Goal: Communication & Community: Answer question/provide support

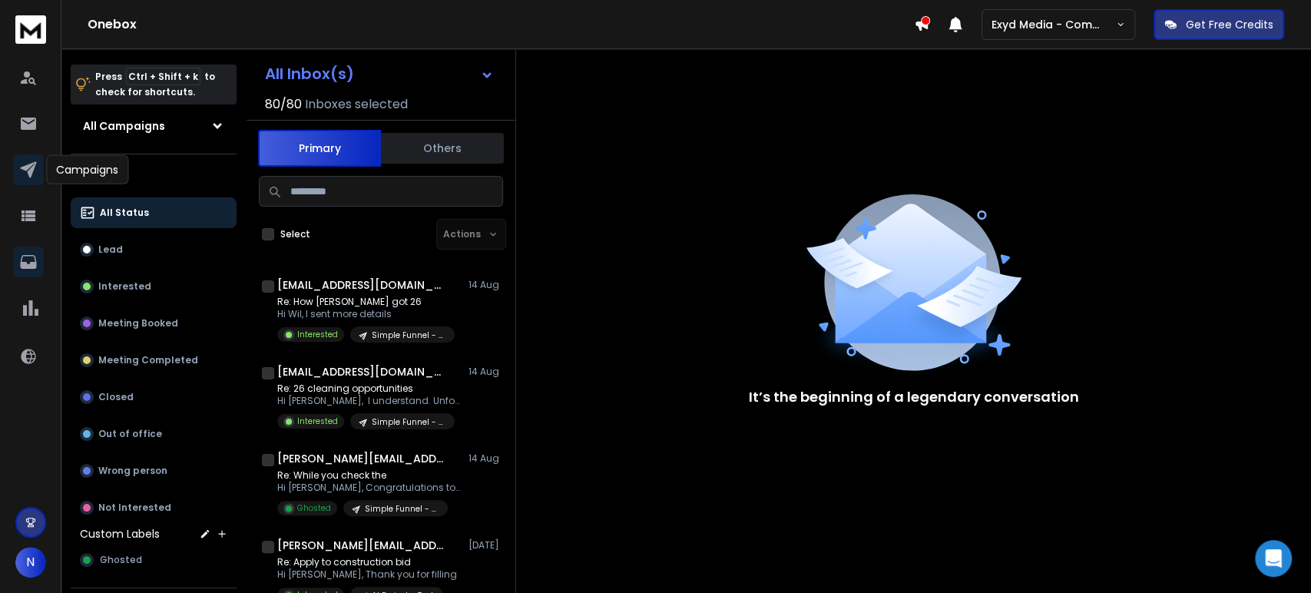
drag, startPoint x: 15, startPoint y: 159, endPoint x: 24, endPoint y: 161, distance: 9.5
click at [15, 159] on link at bounding box center [28, 169] width 31 height 31
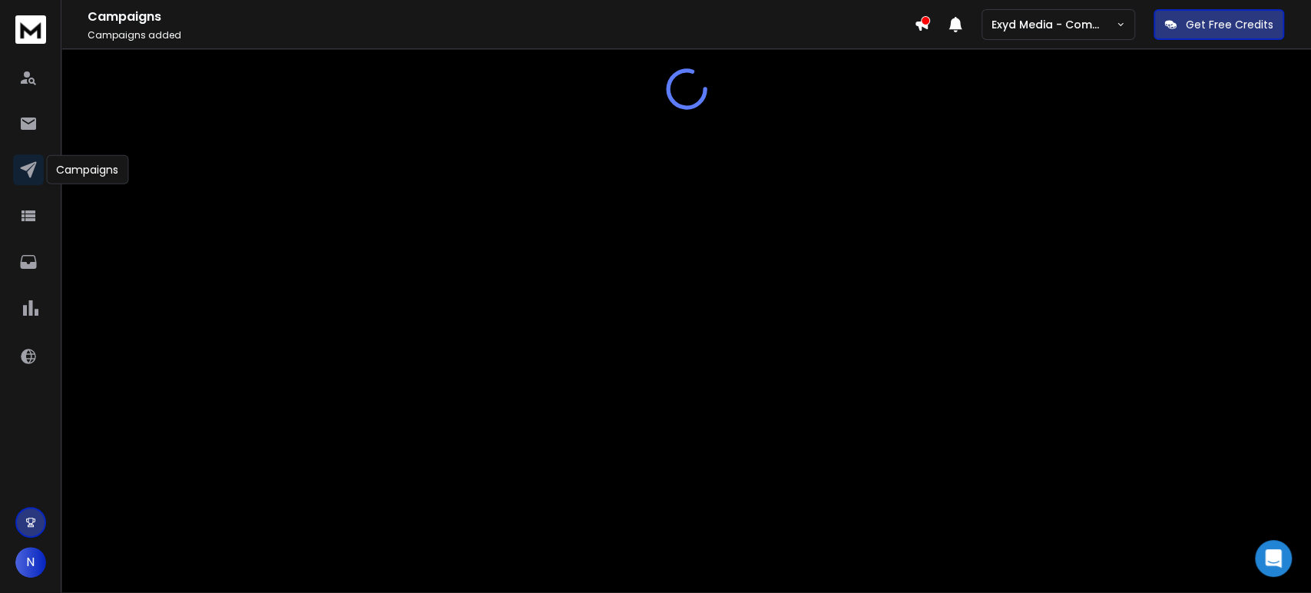
click at [25, 161] on icon at bounding box center [28, 169] width 18 height 18
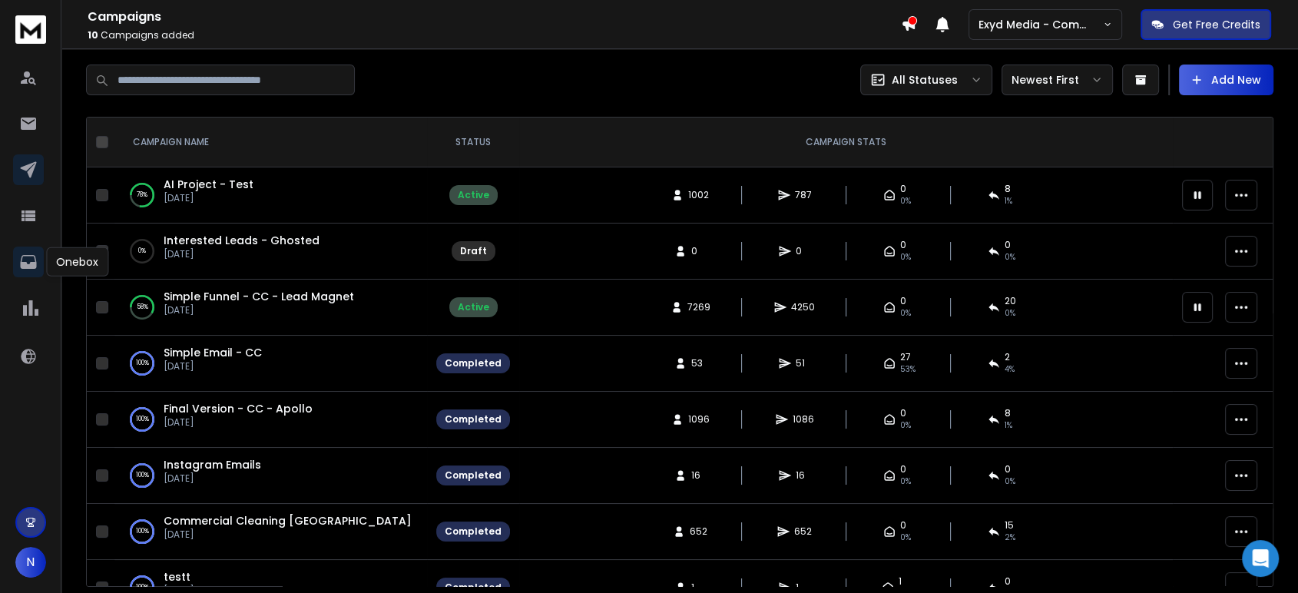
click at [25, 258] on icon at bounding box center [28, 262] width 18 height 18
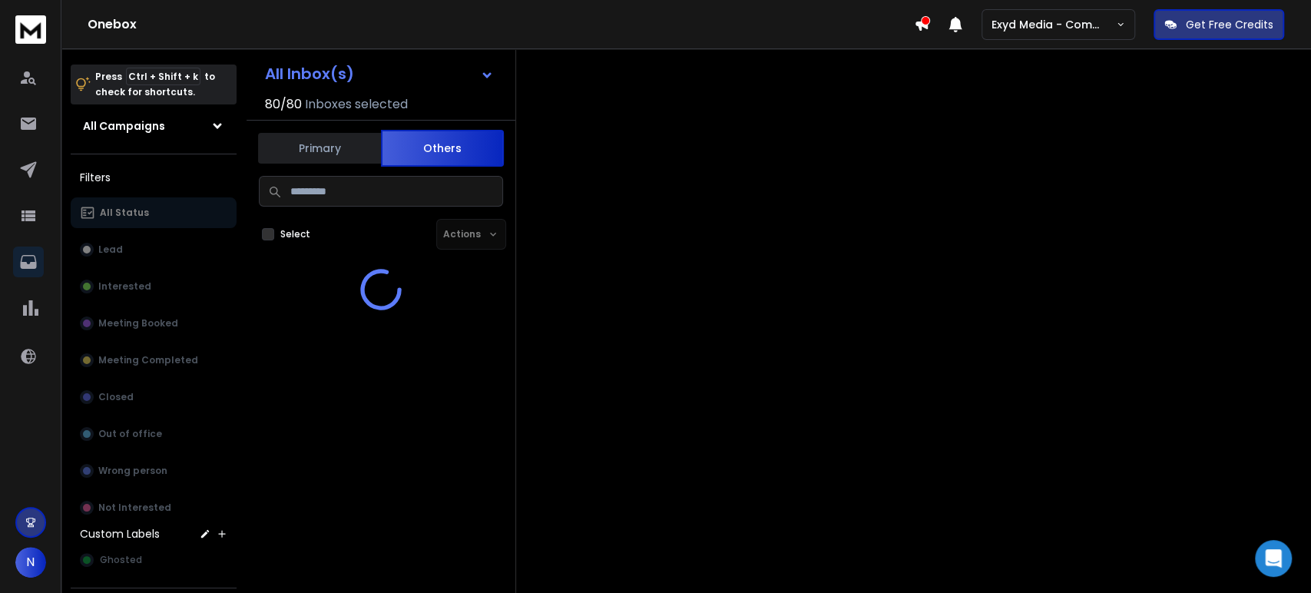
click at [436, 157] on button "Others" at bounding box center [442, 148] width 123 height 37
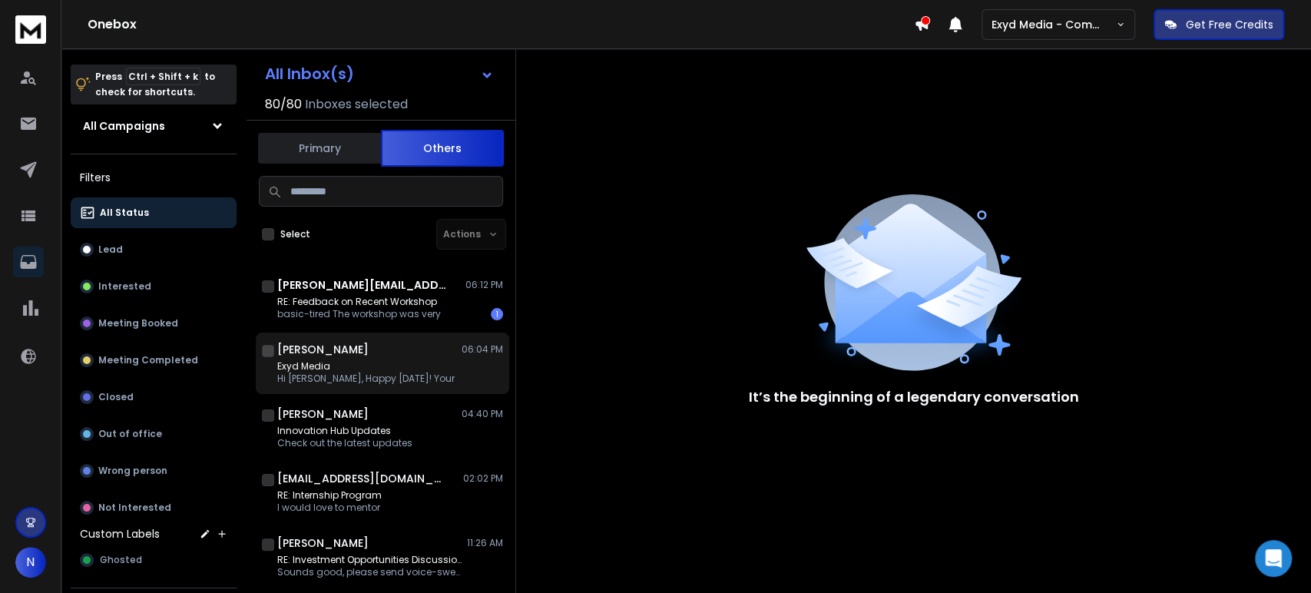
click at [451, 375] on div "Exyd Media Hi [PERSON_NAME], Happy [DATE]! Your" at bounding box center [390, 372] width 226 height 25
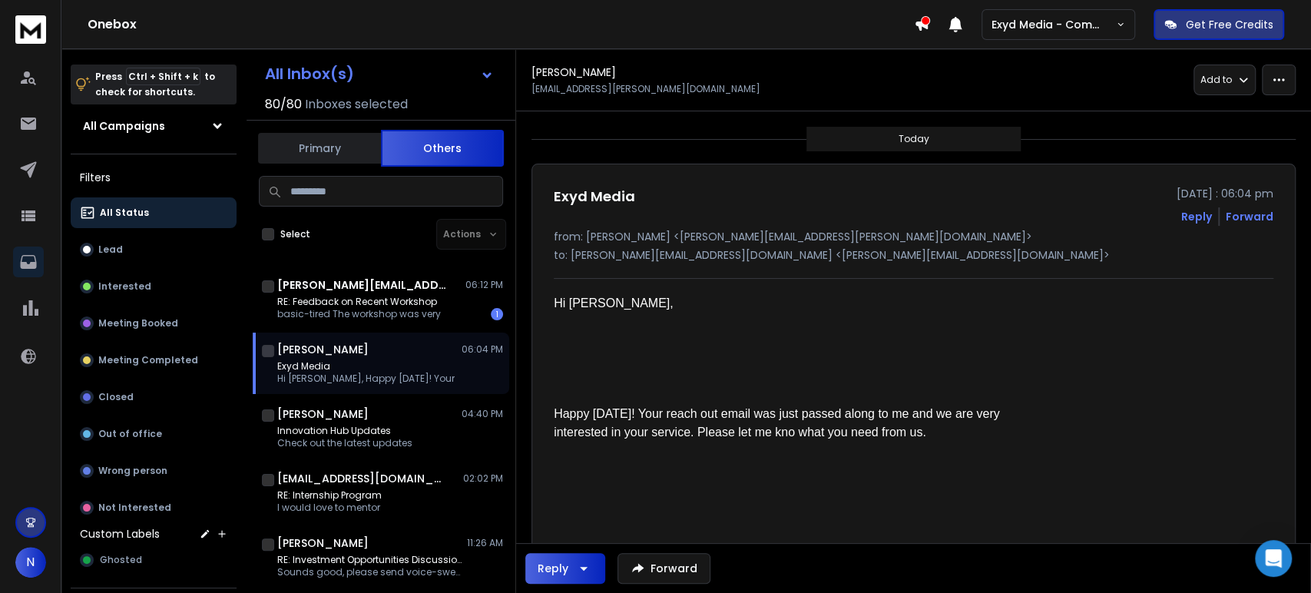
click at [1195, 211] on button "Reply" at bounding box center [1196, 216] width 31 height 15
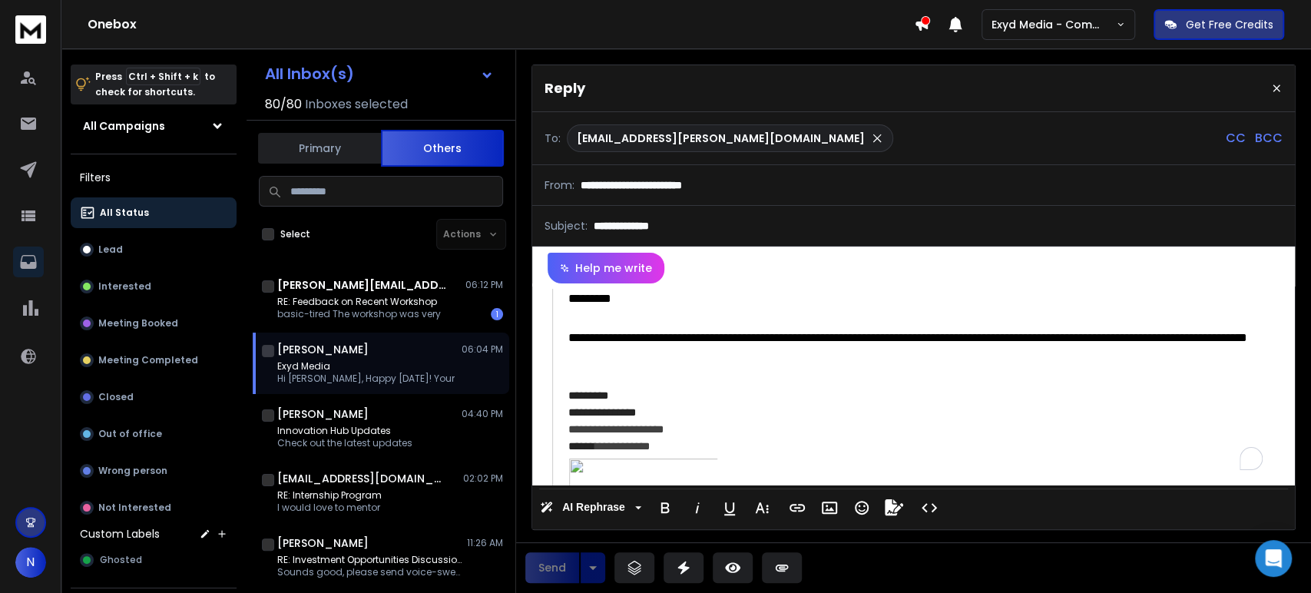
scroll to position [85, 0]
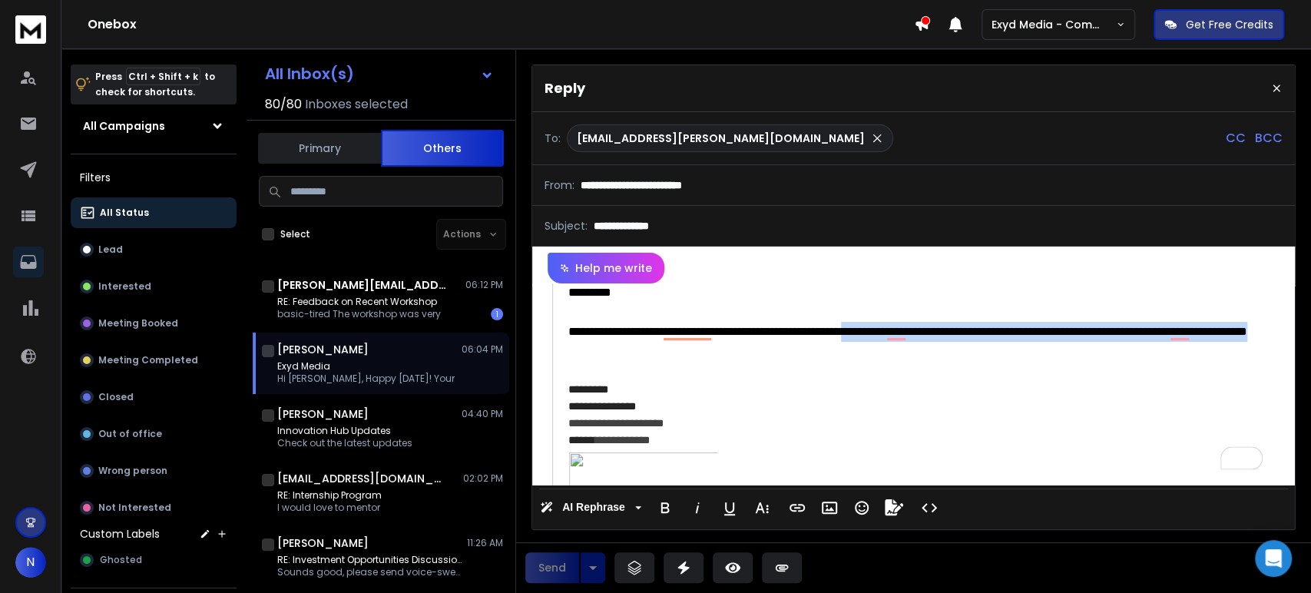
drag, startPoint x: 682, startPoint y: 342, endPoint x: 865, endPoint y: 330, distance: 183.1
click at [865, 330] on div "**********" at bounding box center [916, 341] width 696 height 39
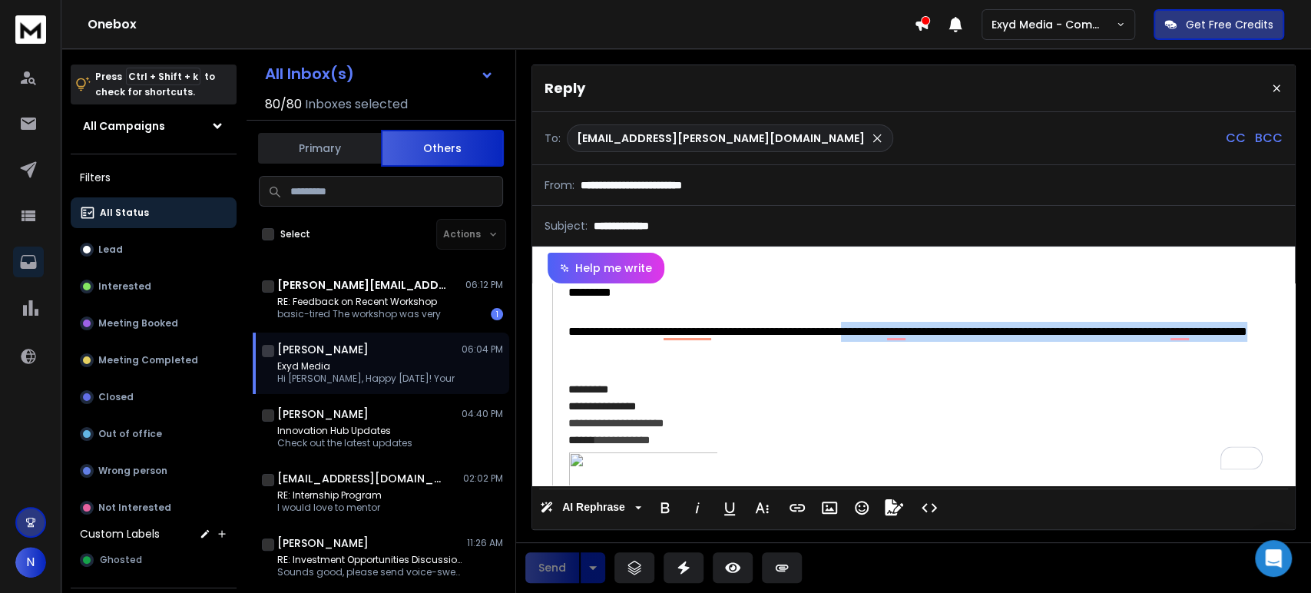
click at [865, 330] on div "**********" at bounding box center [916, 341] width 696 height 39
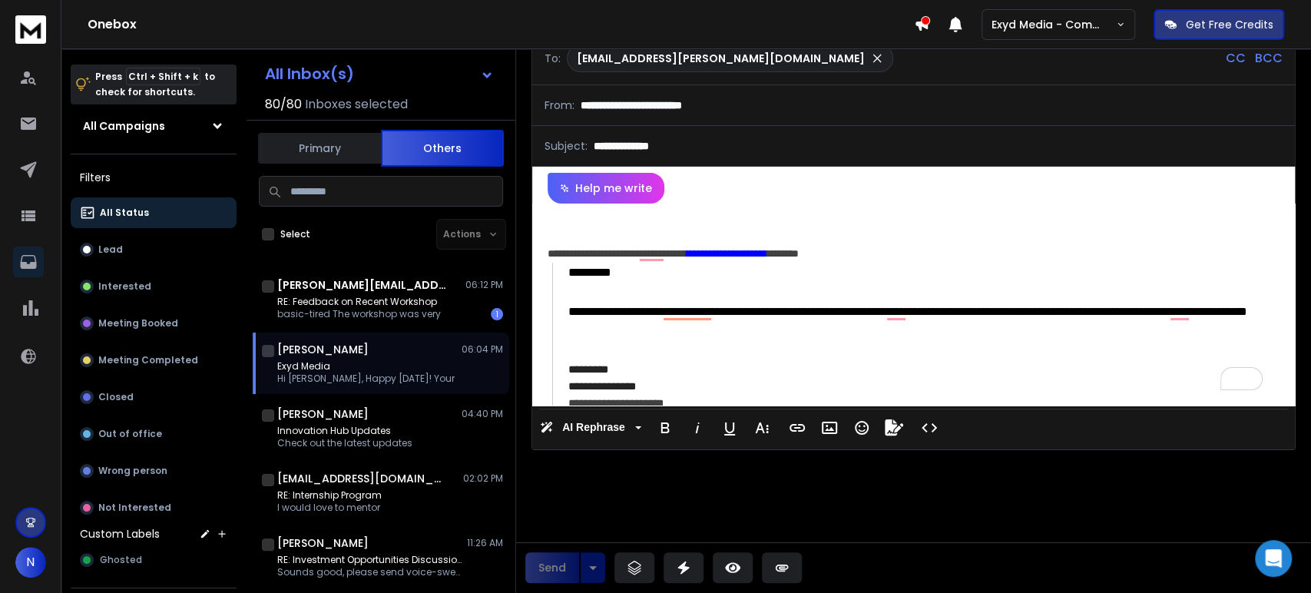
scroll to position [0, 0]
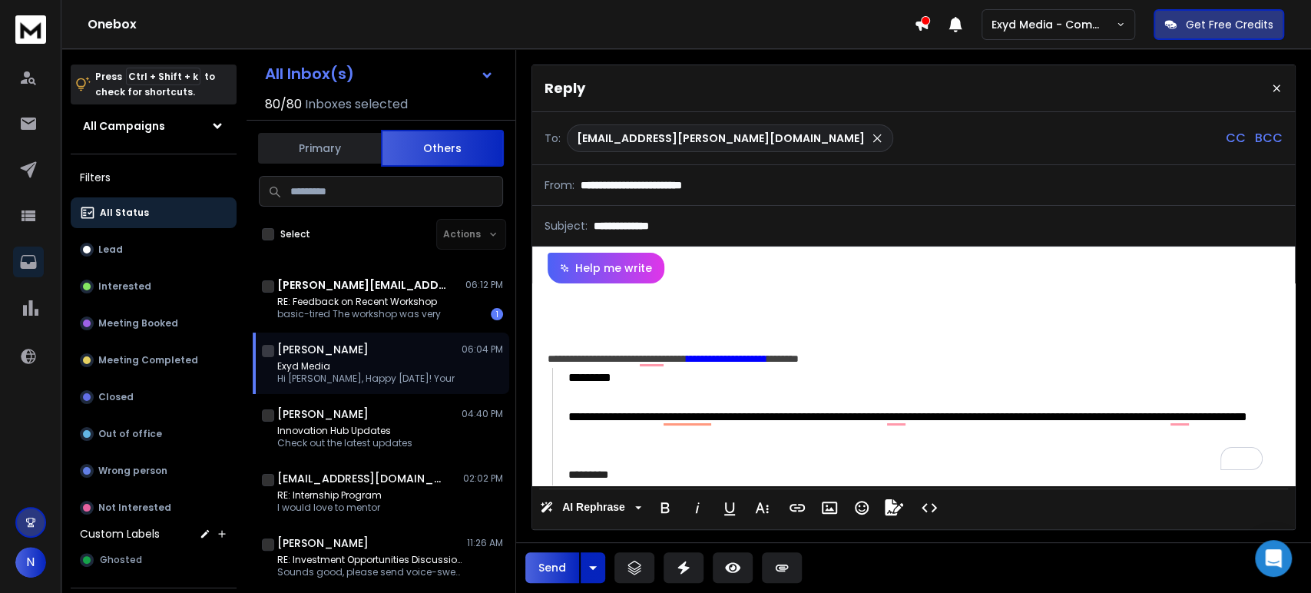
click at [602, 309] on div "To enrich screen reader interactions, please activate Accessibility in Grammarl…" at bounding box center [911, 307] width 728 height 17
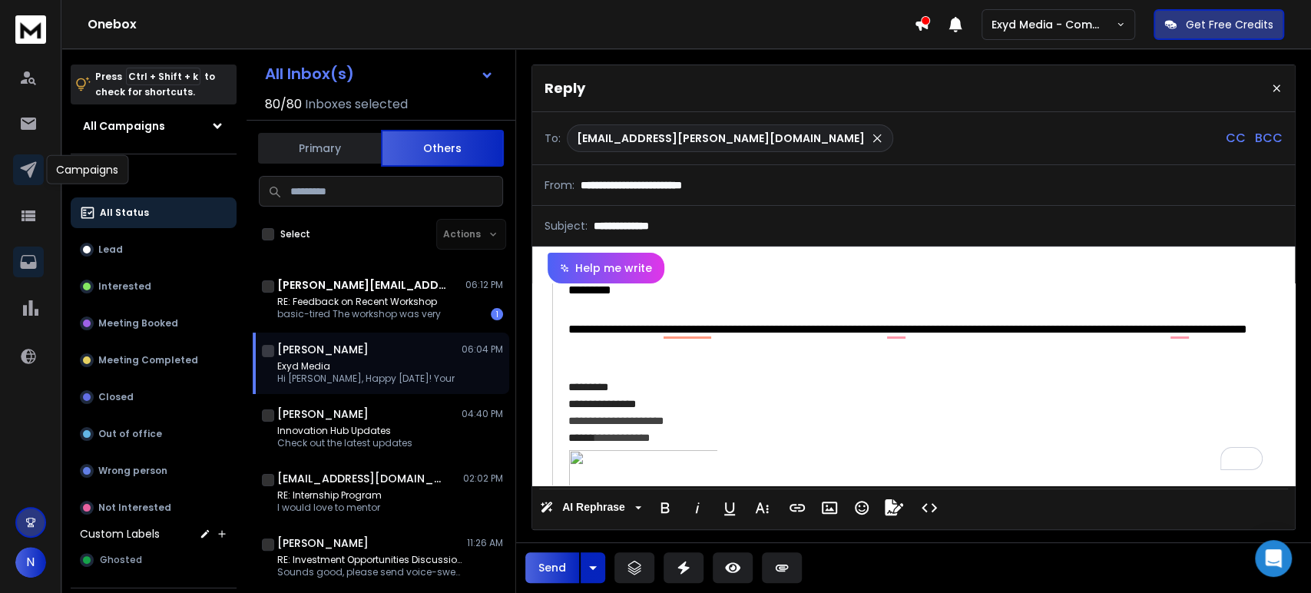
click at [37, 170] on link at bounding box center [28, 169] width 31 height 31
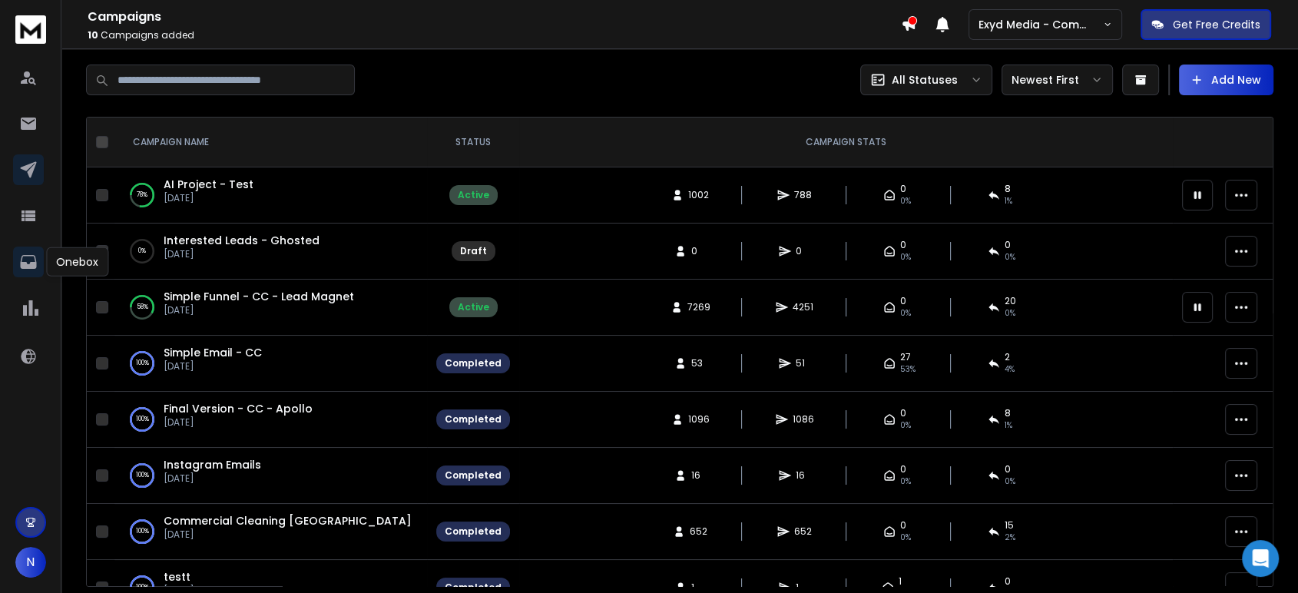
click at [26, 258] on icon at bounding box center [28, 262] width 18 height 18
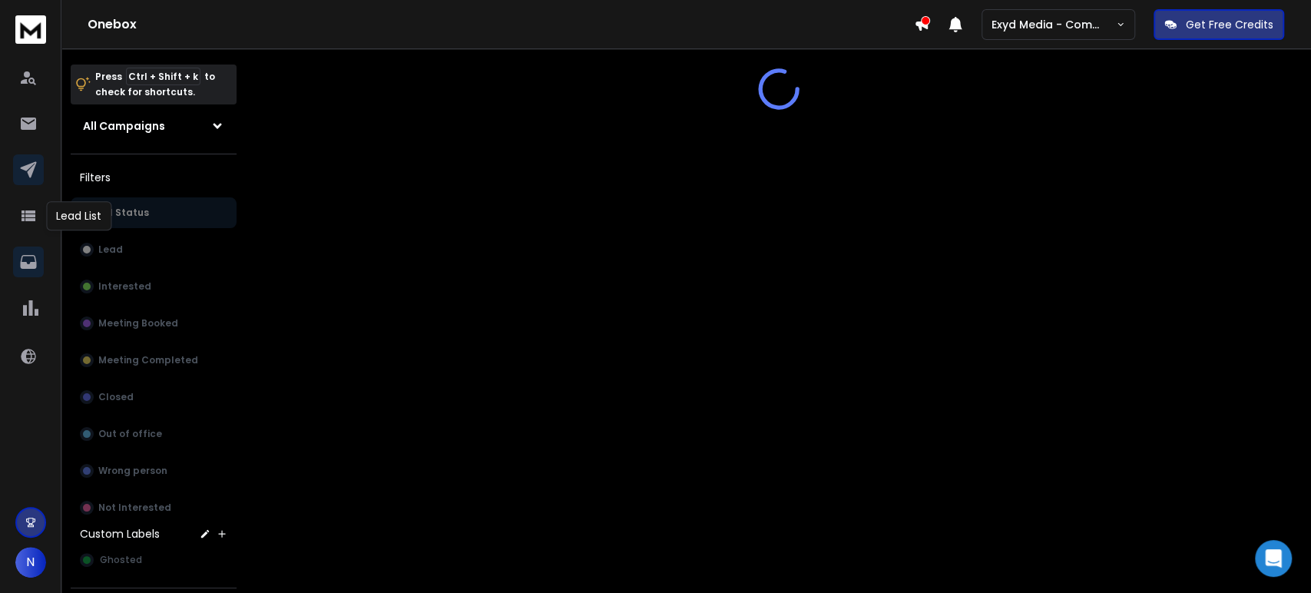
click at [31, 167] on icon at bounding box center [28, 169] width 18 height 18
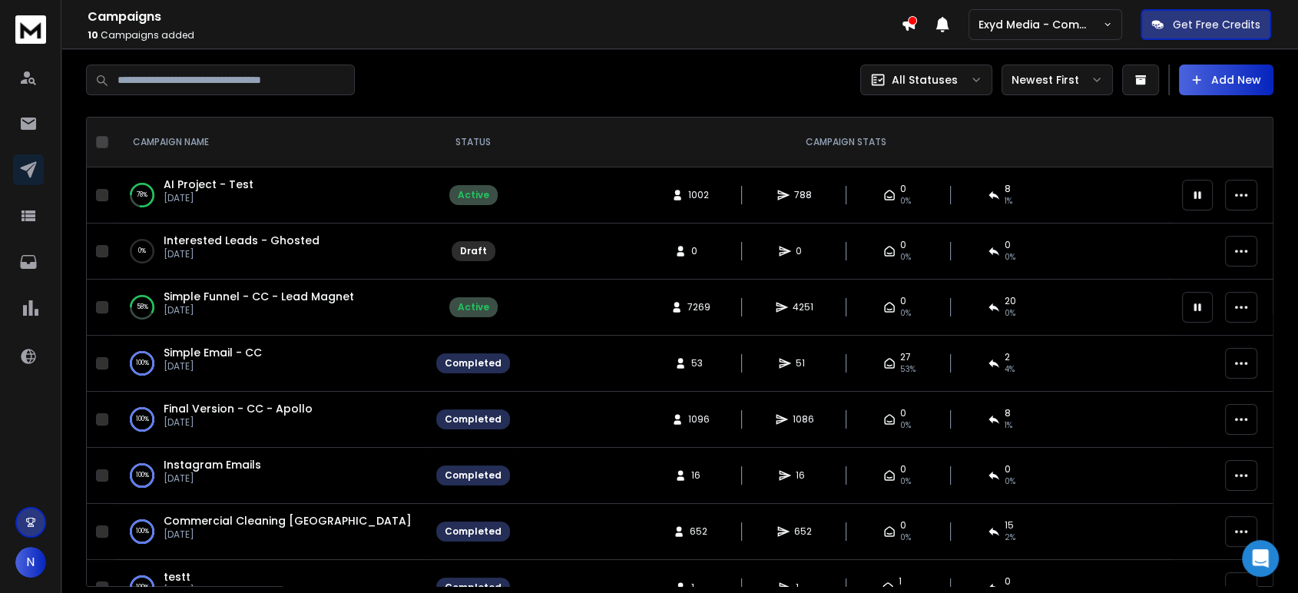
click at [283, 291] on span "Simple Funnel - CC - Lead Magnet" at bounding box center [259, 296] width 190 height 15
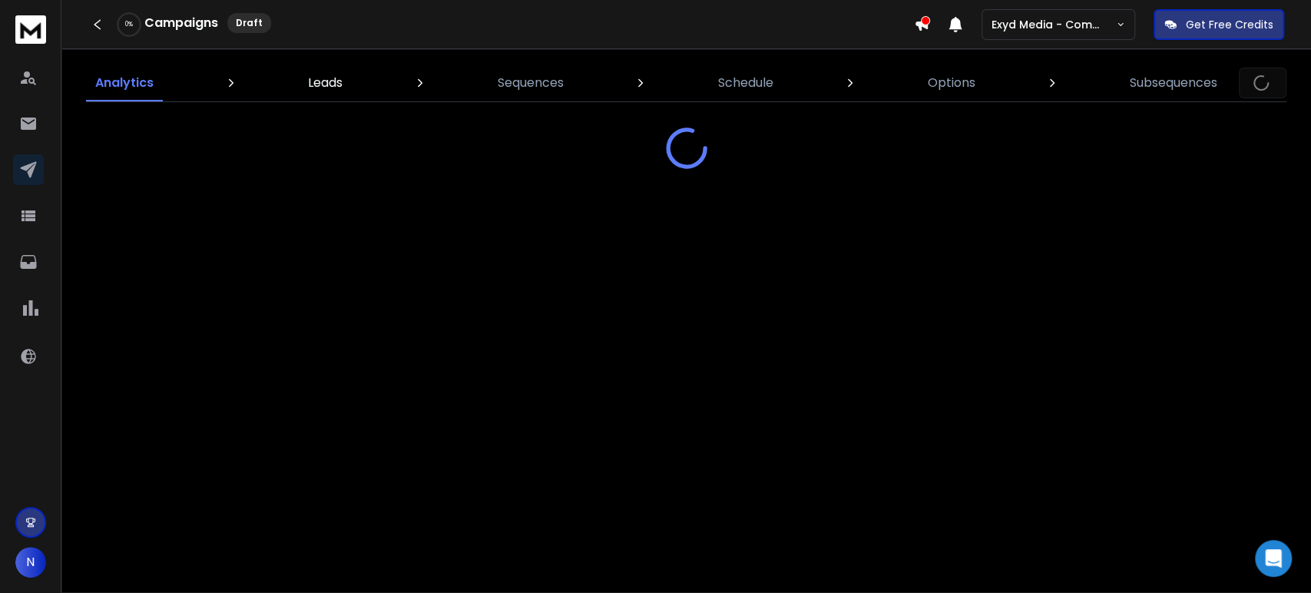
click at [328, 79] on p "Leads" at bounding box center [325, 83] width 35 height 18
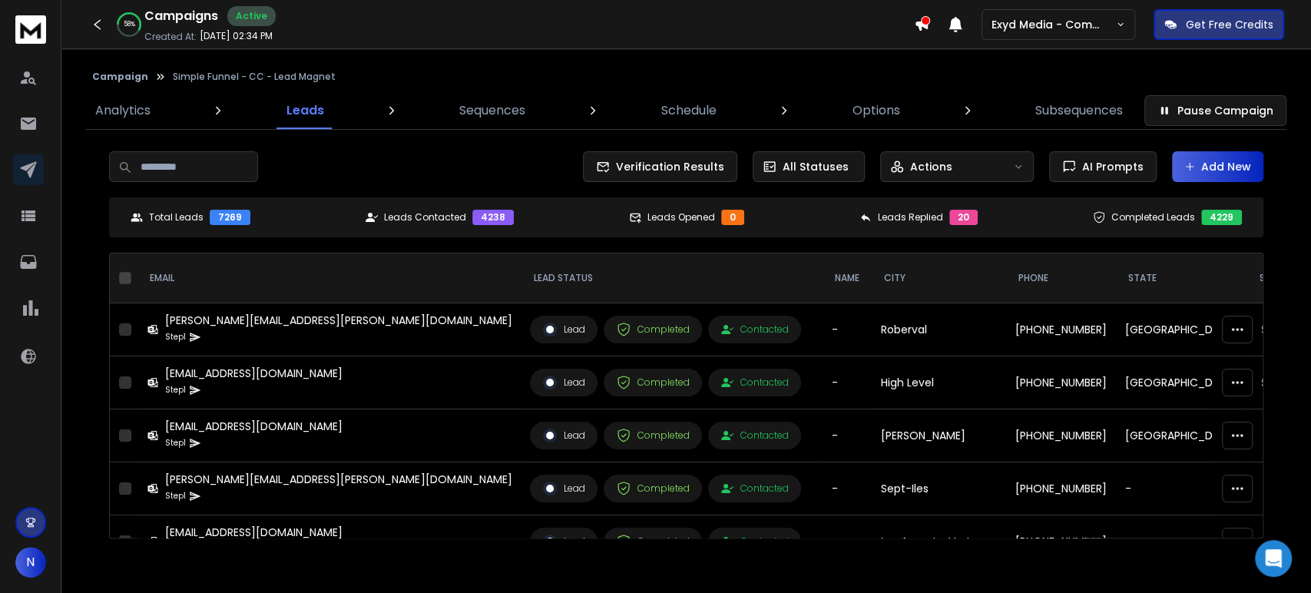
click at [245, 170] on input at bounding box center [183, 166] width 149 height 31
paste input "**********"
type input "**********"
click at [67, 182] on div "**********" at bounding box center [685, 296] width 1249 height 495
drag, startPoint x: 213, startPoint y: 170, endPoint x: 83, endPoint y: 164, distance: 130.6
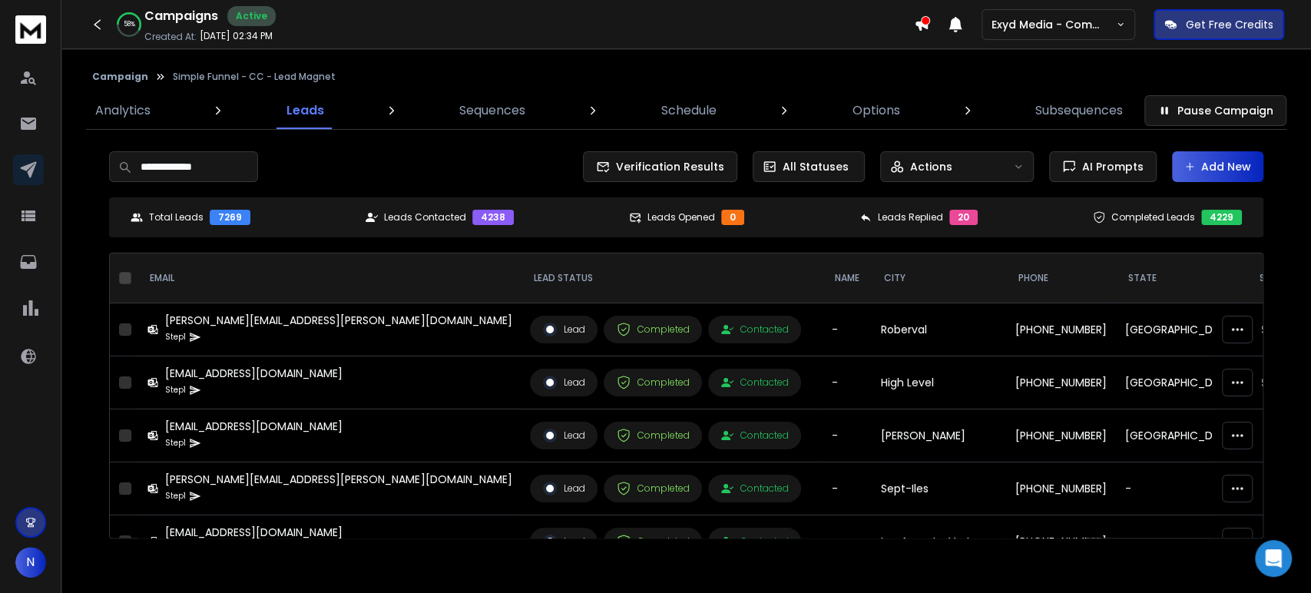
click at [83, 164] on div "**********" at bounding box center [685, 296] width 1249 height 495
type input "**********"
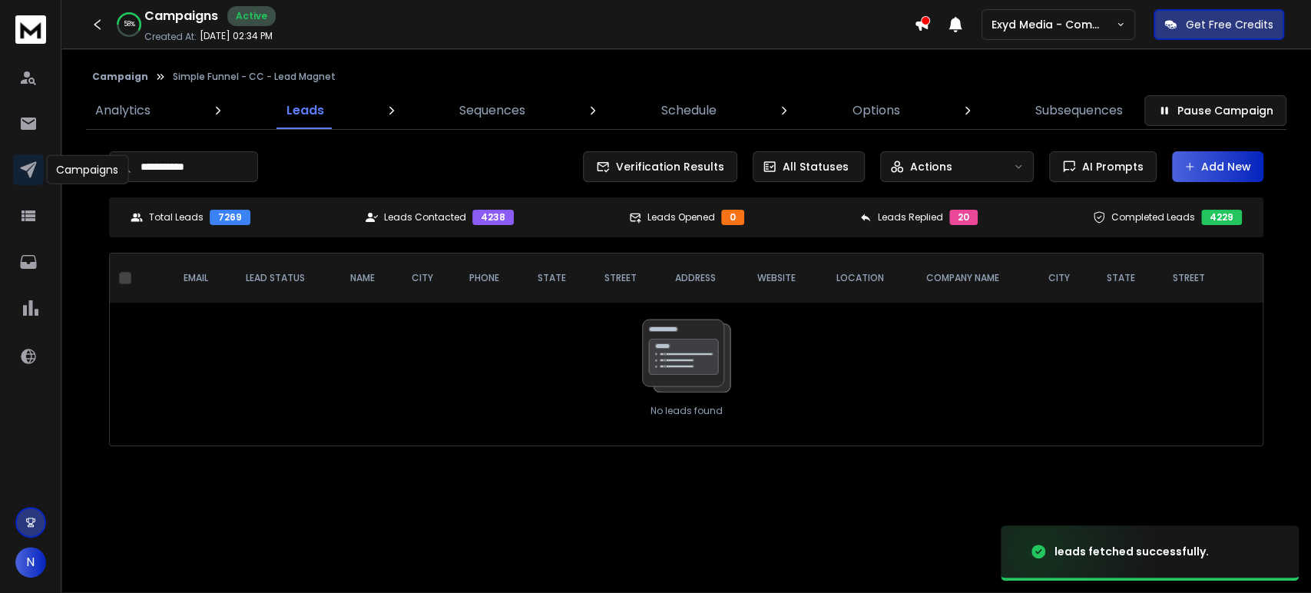
click at [32, 171] on icon at bounding box center [28, 169] width 18 height 18
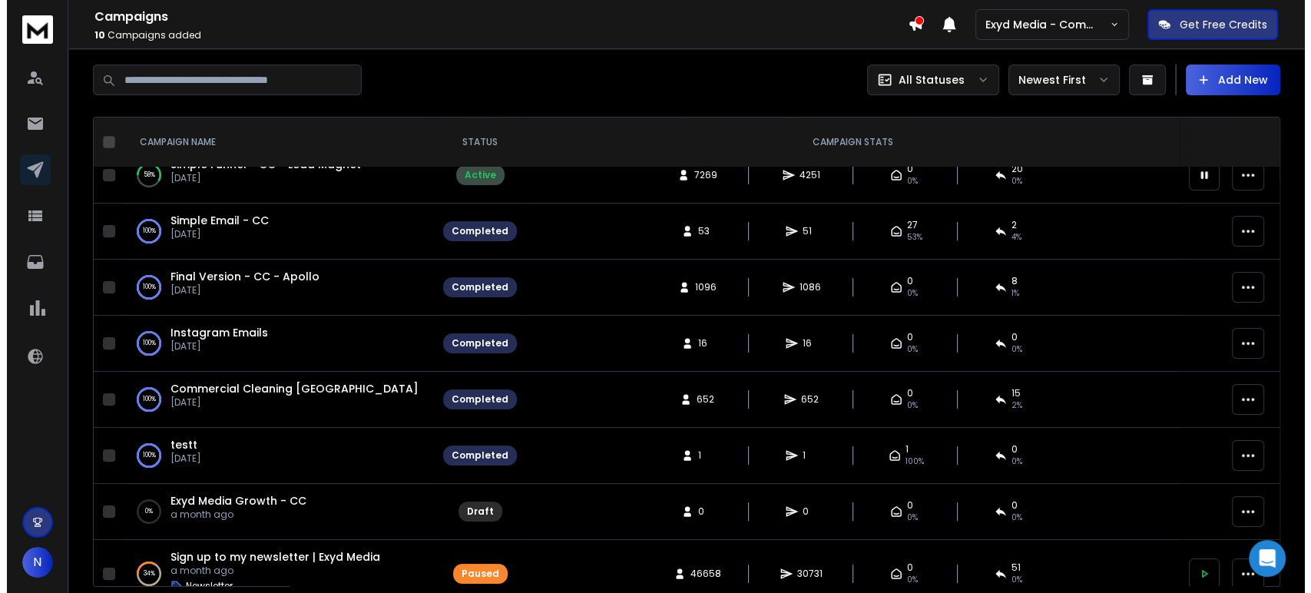
scroll to position [135, 0]
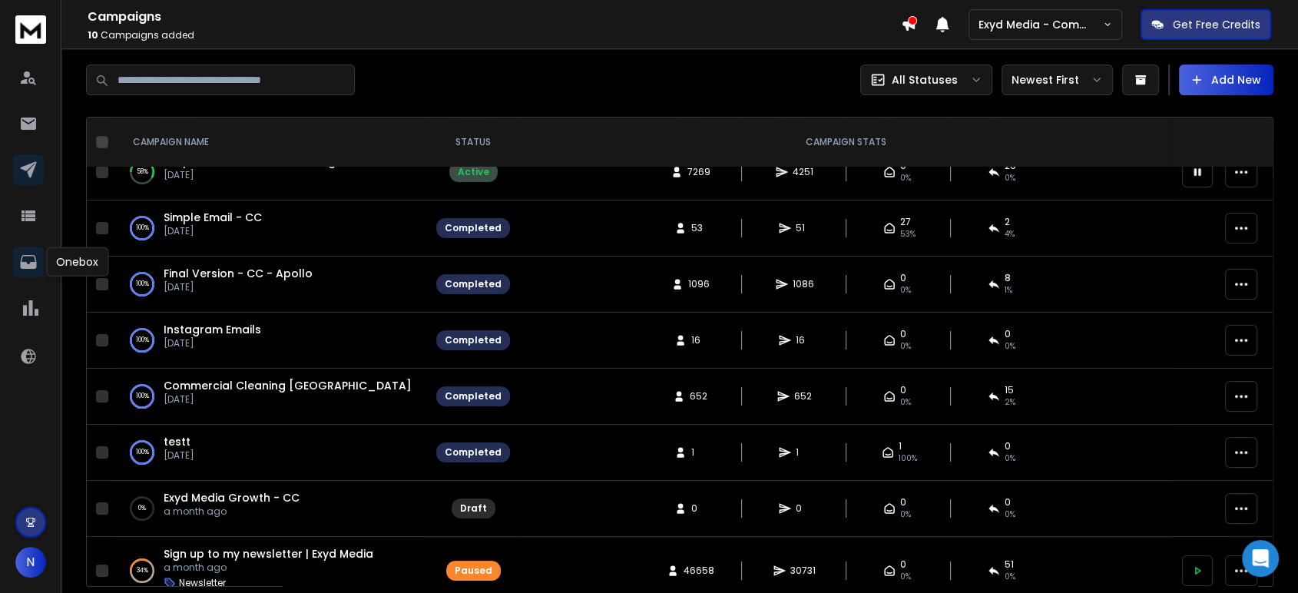
click at [35, 266] on icon at bounding box center [28, 262] width 16 height 14
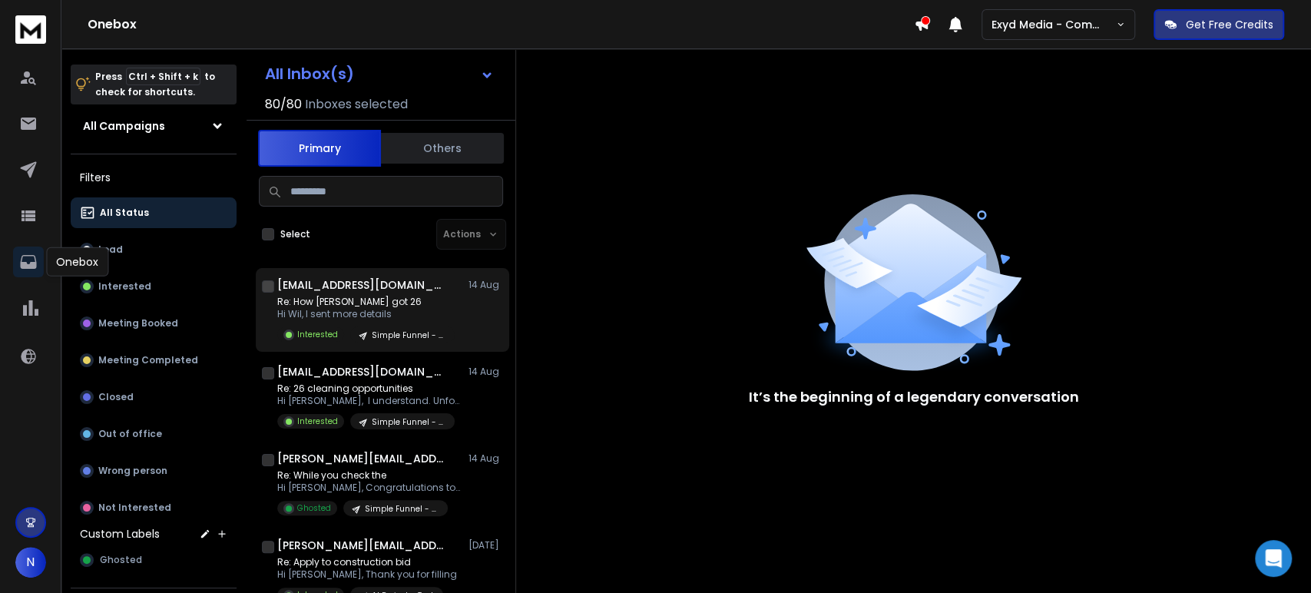
click at [349, 313] on p "Hi Wil, I sent more details" at bounding box center [365, 314] width 177 height 12
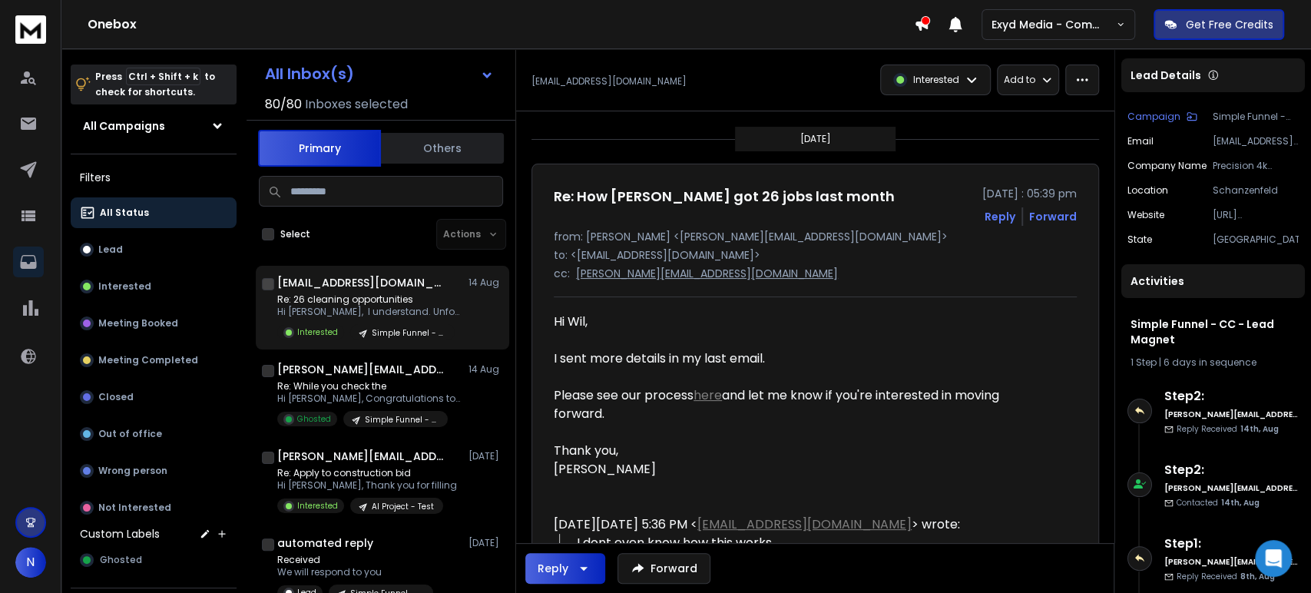
scroll to position [195, 0]
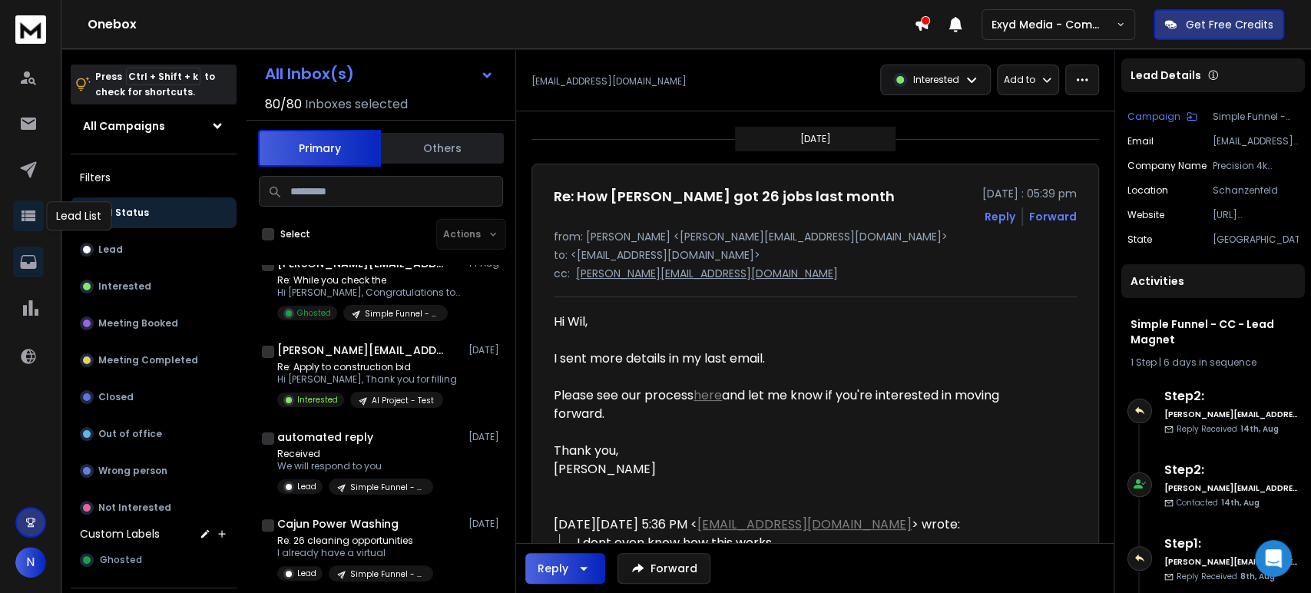
click at [26, 202] on link at bounding box center [28, 215] width 31 height 31
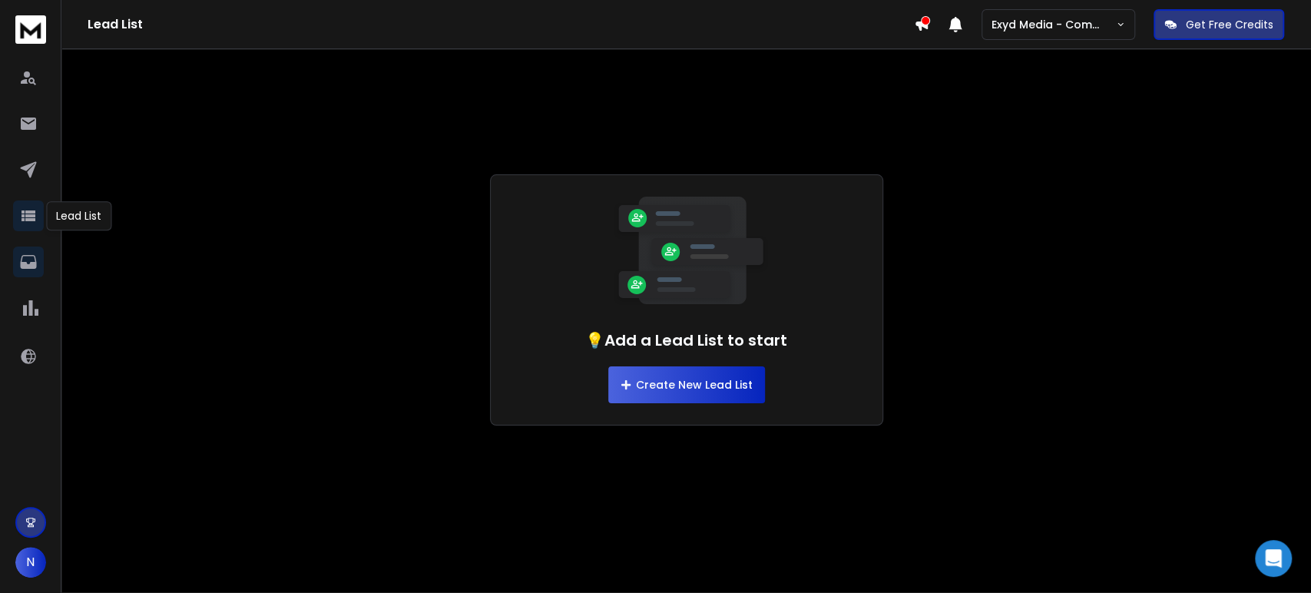
click at [25, 249] on link at bounding box center [28, 261] width 31 height 31
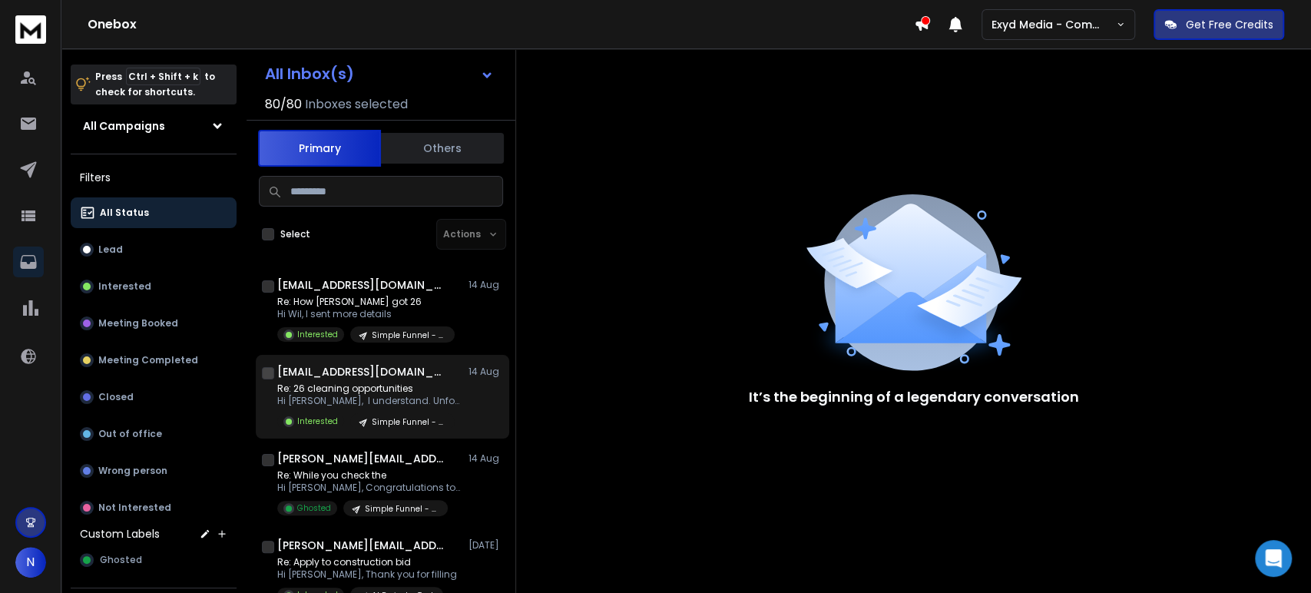
scroll to position [174, 0]
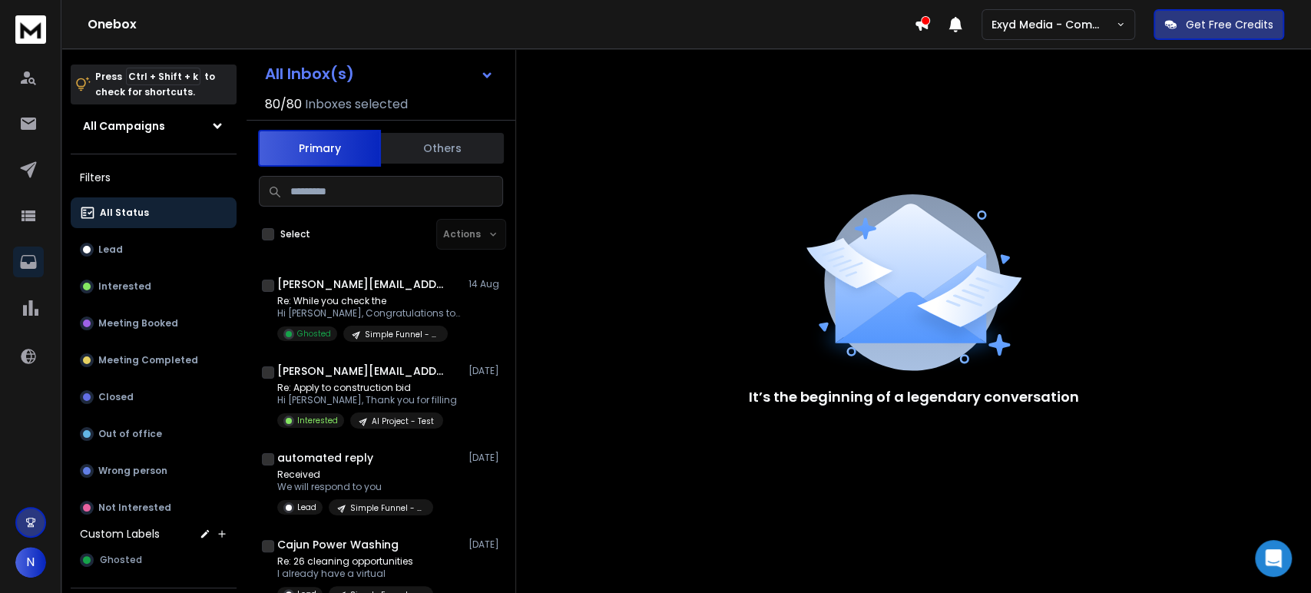
click at [402, 156] on button "Others" at bounding box center [442, 148] width 123 height 34
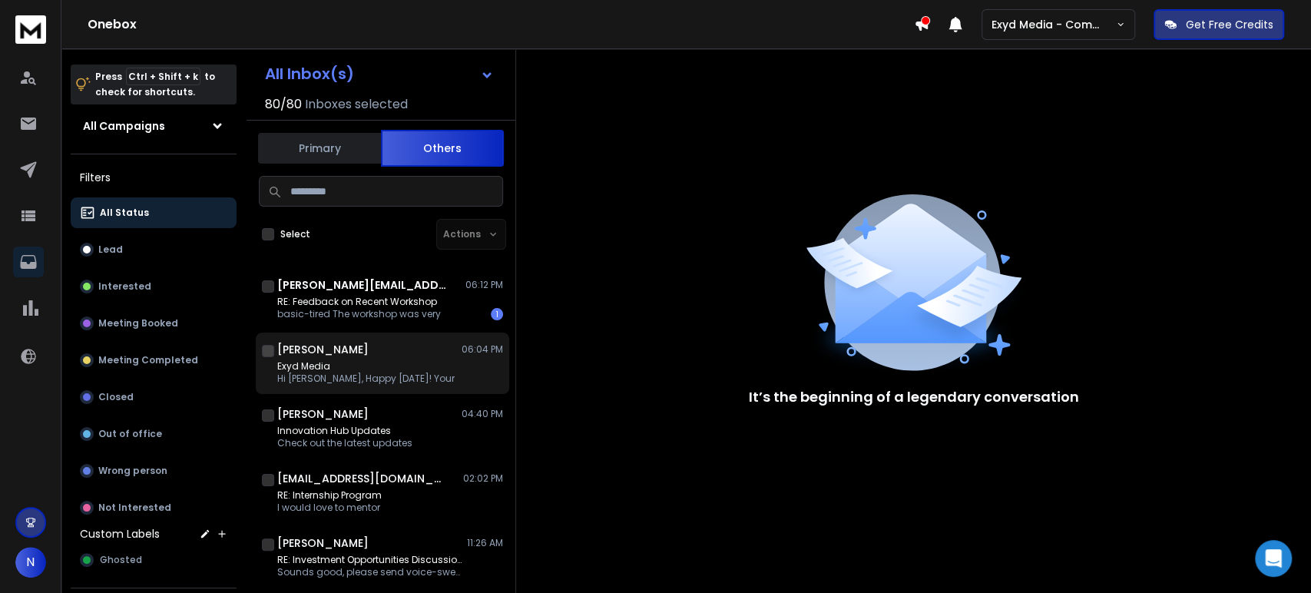
click at [408, 373] on p "Hi [PERSON_NAME], Happy [DATE]! Your" at bounding box center [365, 378] width 177 height 12
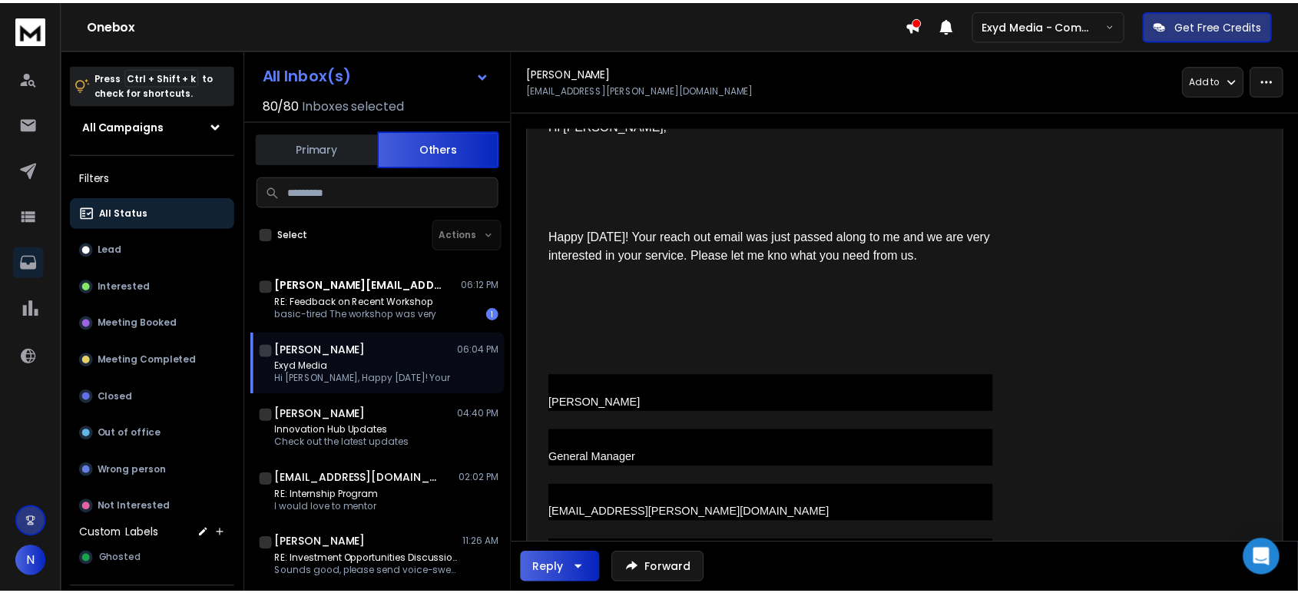
scroll to position [0, 0]
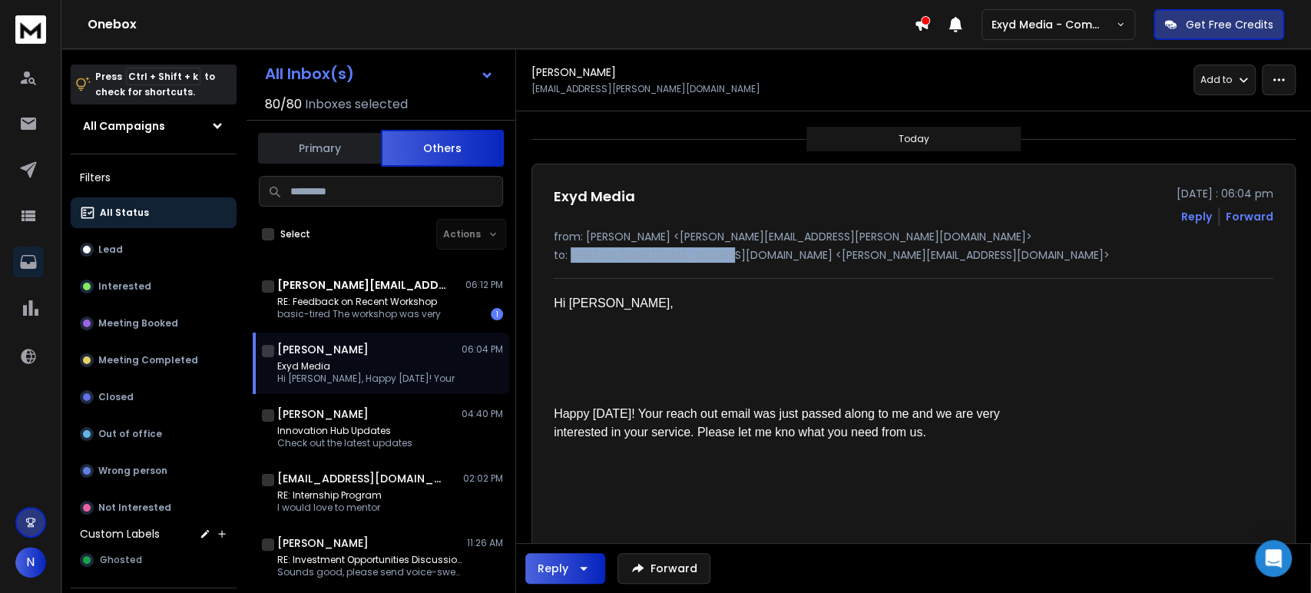
drag, startPoint x: 570, startPoint y: 255, endPoint x: 742, endPoint y: 254, distance: 172.0
click at [742, 254] on p "to: [PERSON_NAME][EMAIL_ADDRESS][DOMAIN_NAME] <[PERSON_NAME][EMAIL_ADDRESS][DOM…" at bounding box center [913, 254] width 719 height 15
copy p "[PERSON_NAME][EMAIL_ADDRESS][DOMAIN_NAME]"
click at [31, 131] on icon at bounding box center [28, 123] width 18 height 18
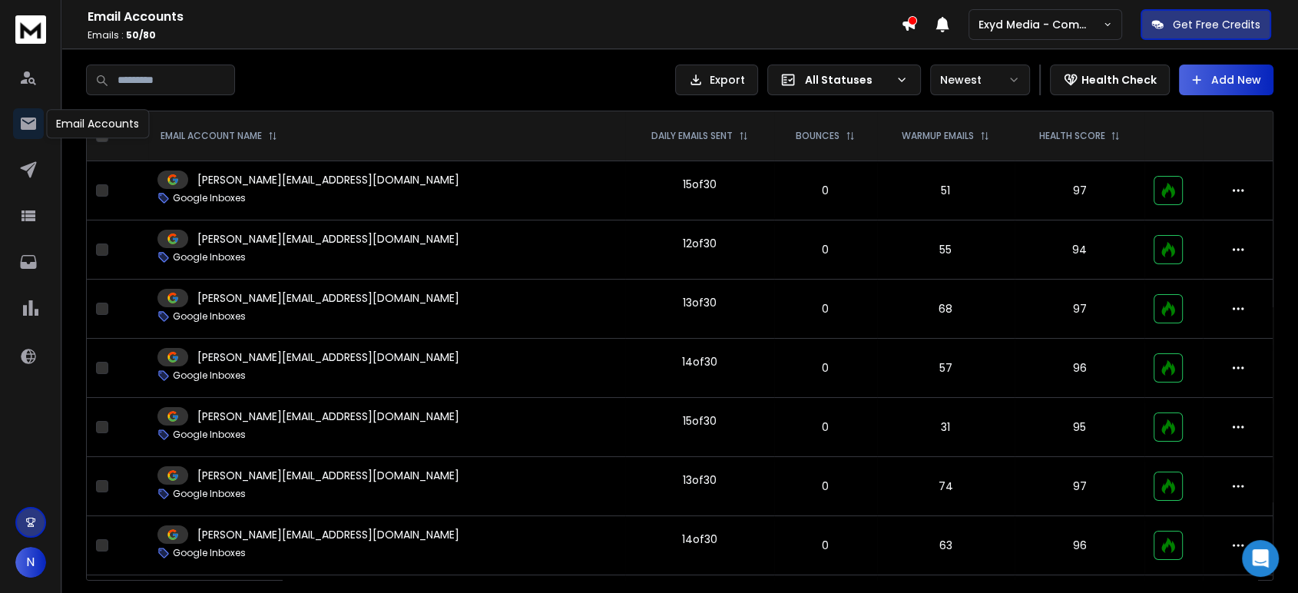
click at [200, 77] on input at bounding box center [160, 79] width 149 height 31
paste input "**********"
type input "**********"
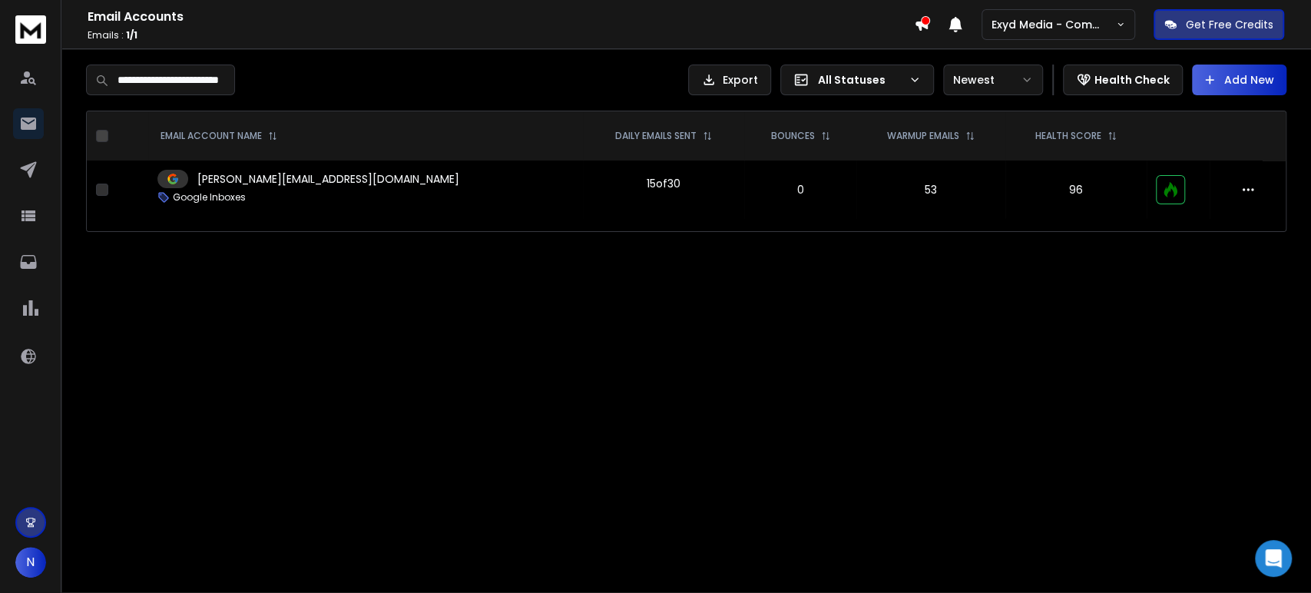
click at [284, 195] on div "Google Inboxes" at bounding box center [365, 197] width 416 height 12
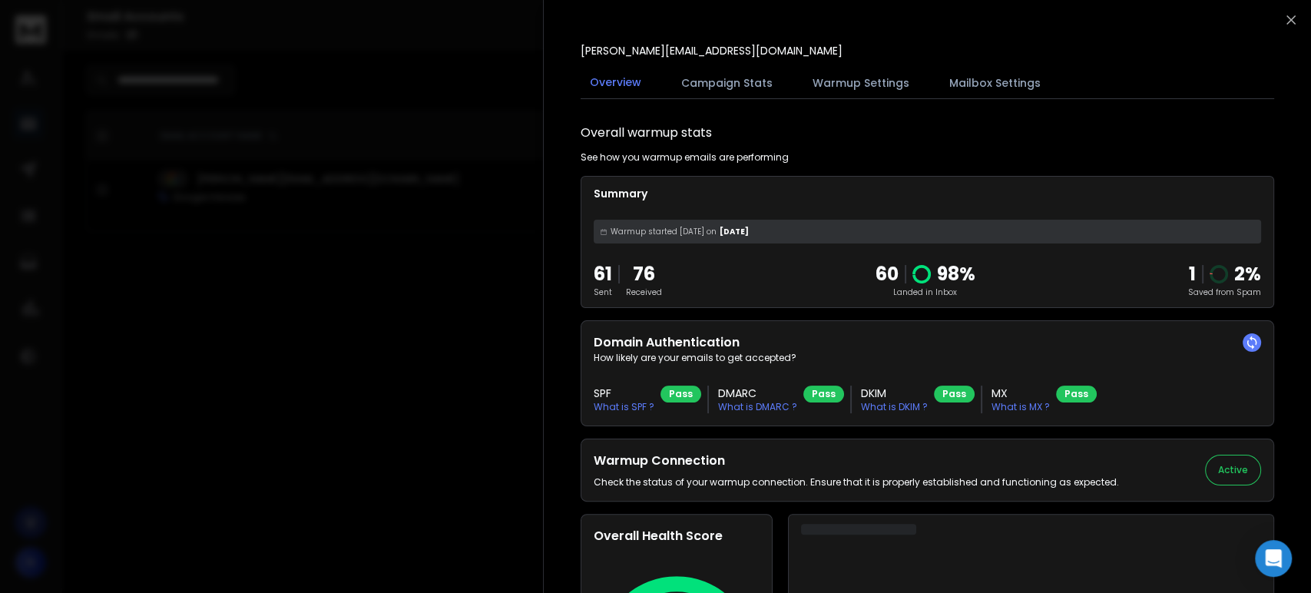
click at [368, 300] on div at bounding box center [655, 296] width 1311 height 593
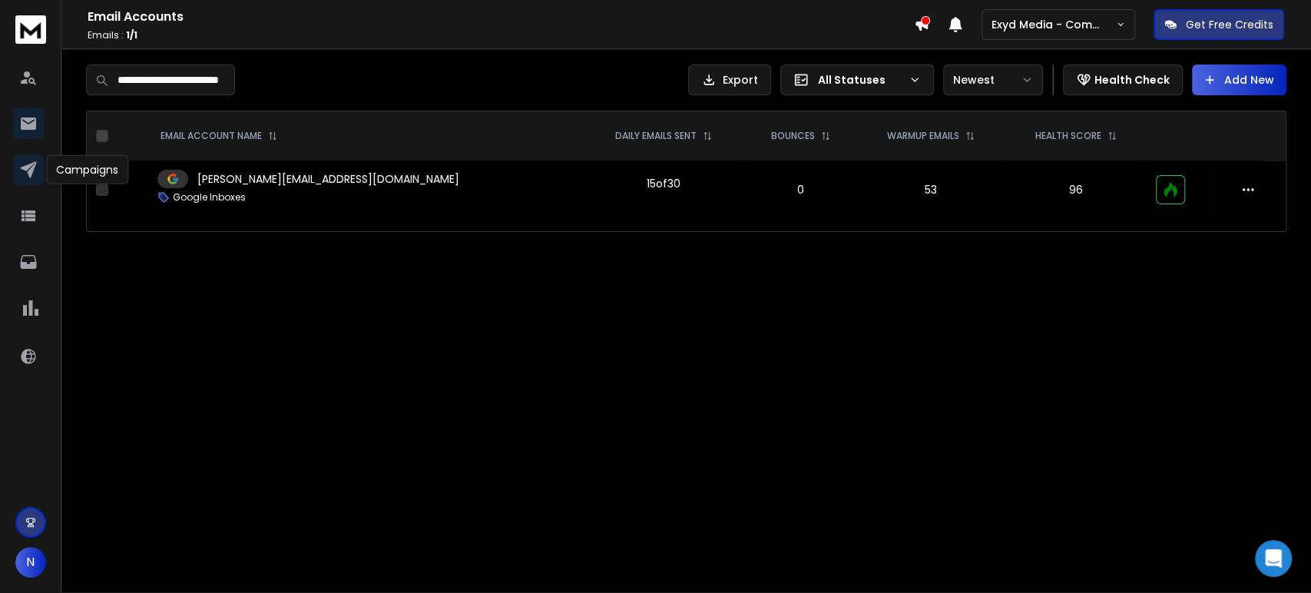
click at [27, 171] on icon at bounding box center [28, 169] width 16 height 16
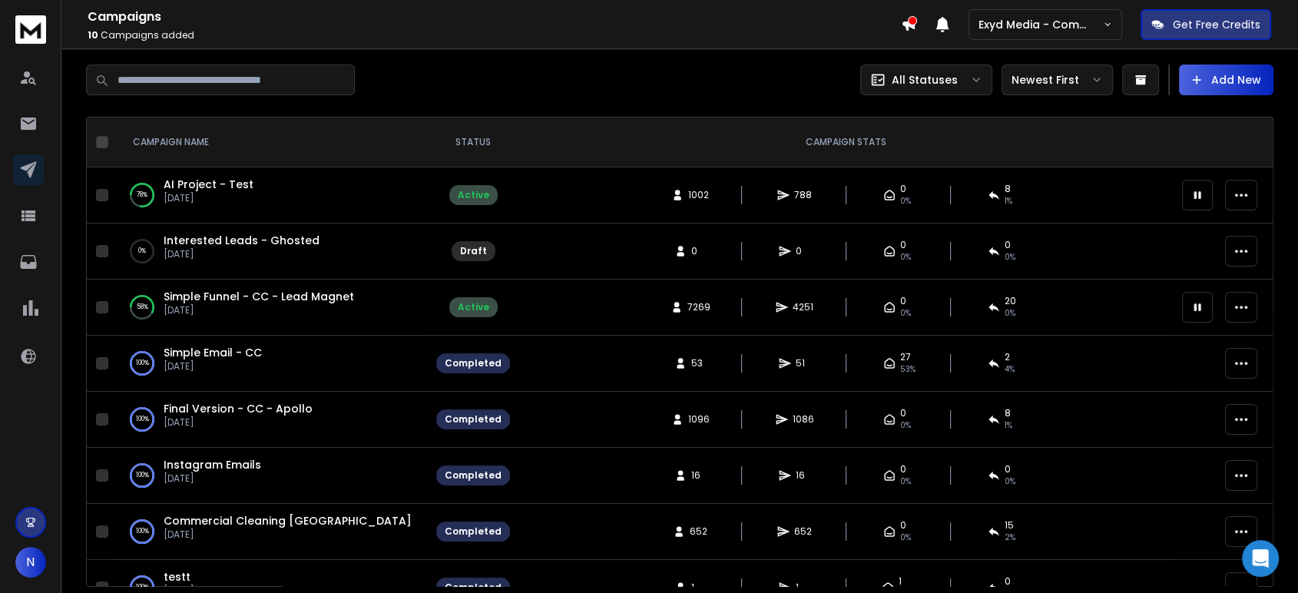
click at [246, 345] on span "Simple Email - CC" at bounding box center [213, 352] width 98 height 15
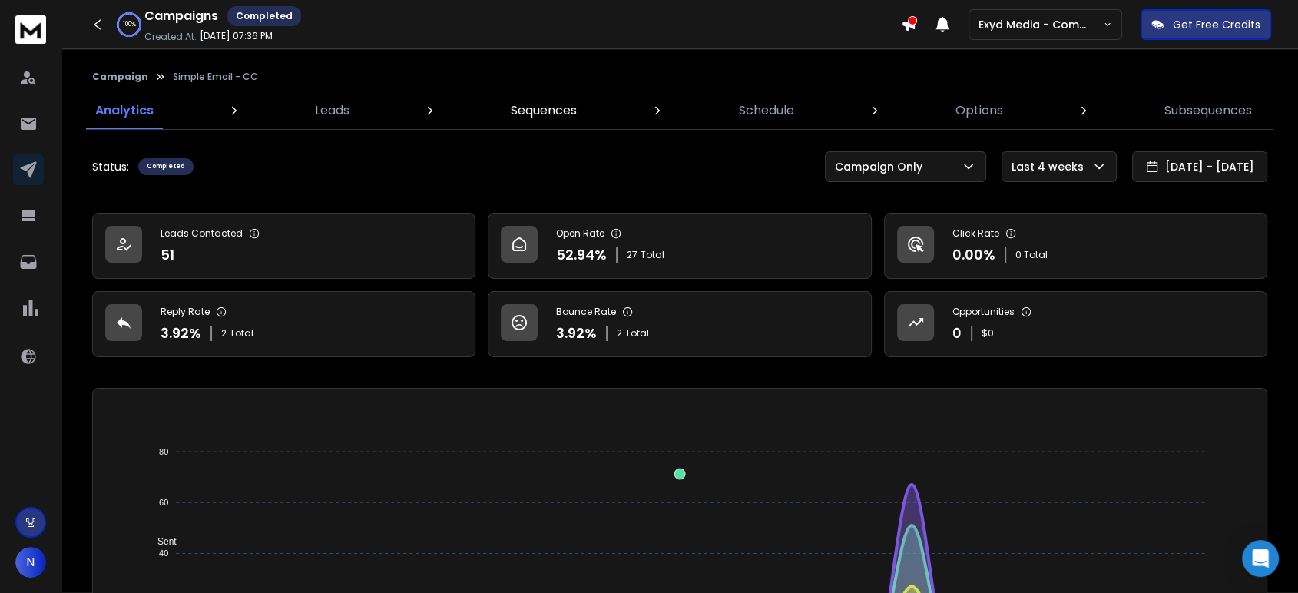
click at [526, 97] on link "Sequences" at bounding box center [543, 110] width 84 height 37
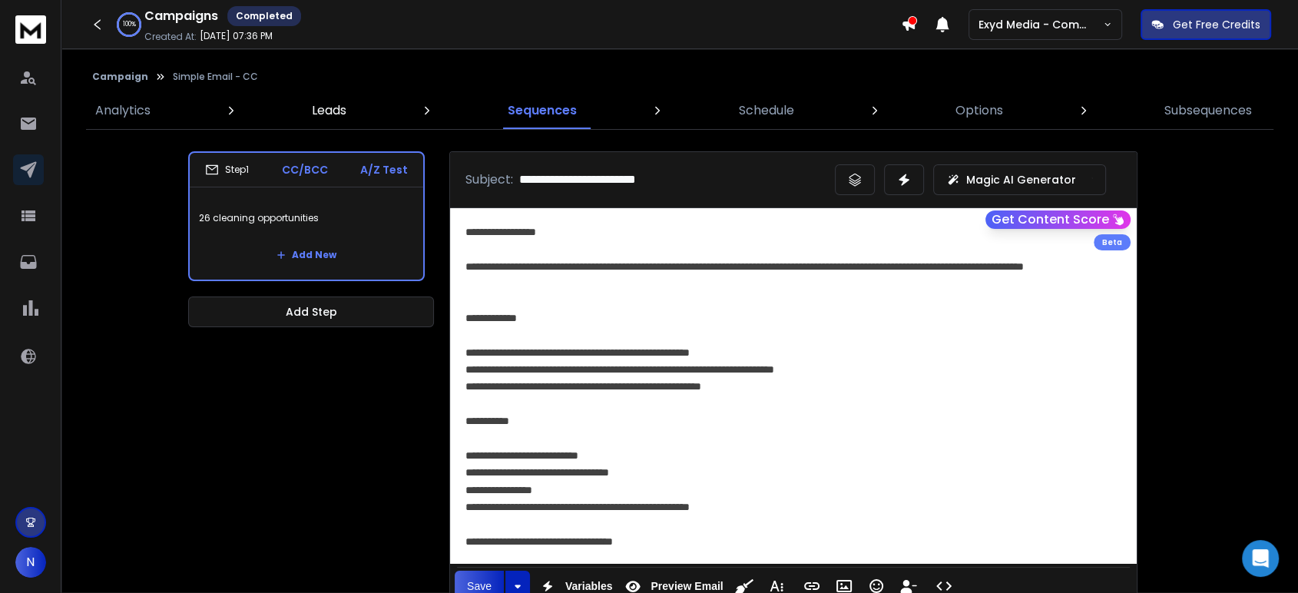
click at [338, 109] on p "Leads" at bounding box center [329, 110] width 35 height 18
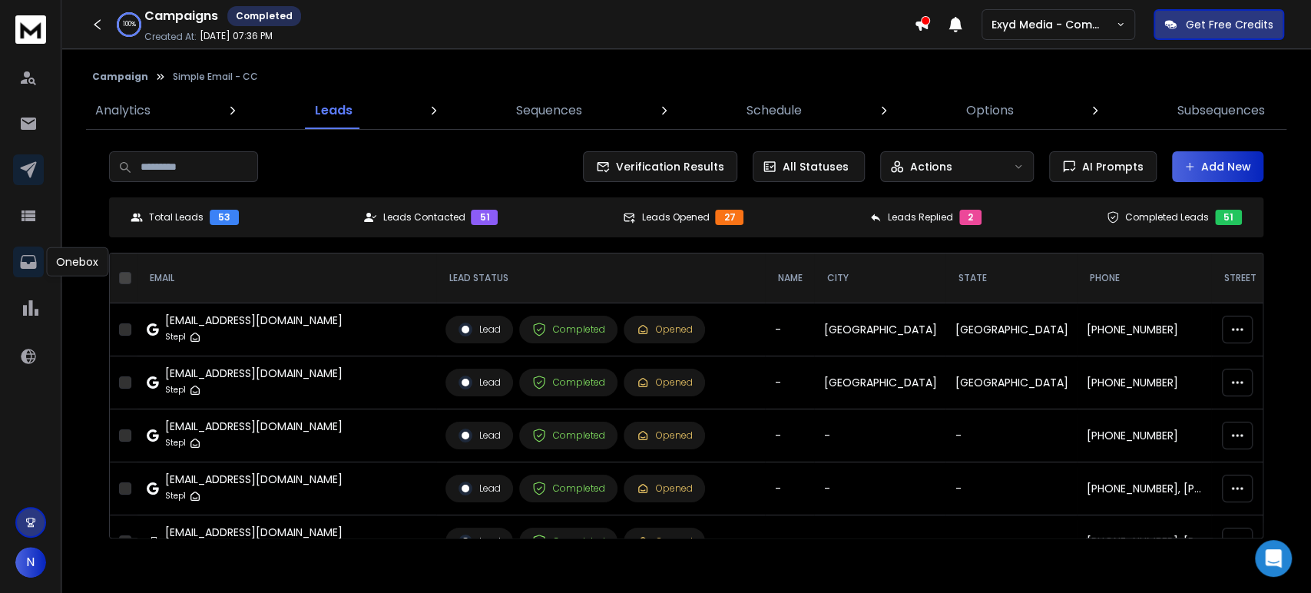
click at [32, 256] on icon at bounding box center [28, 262] width 18 height 18
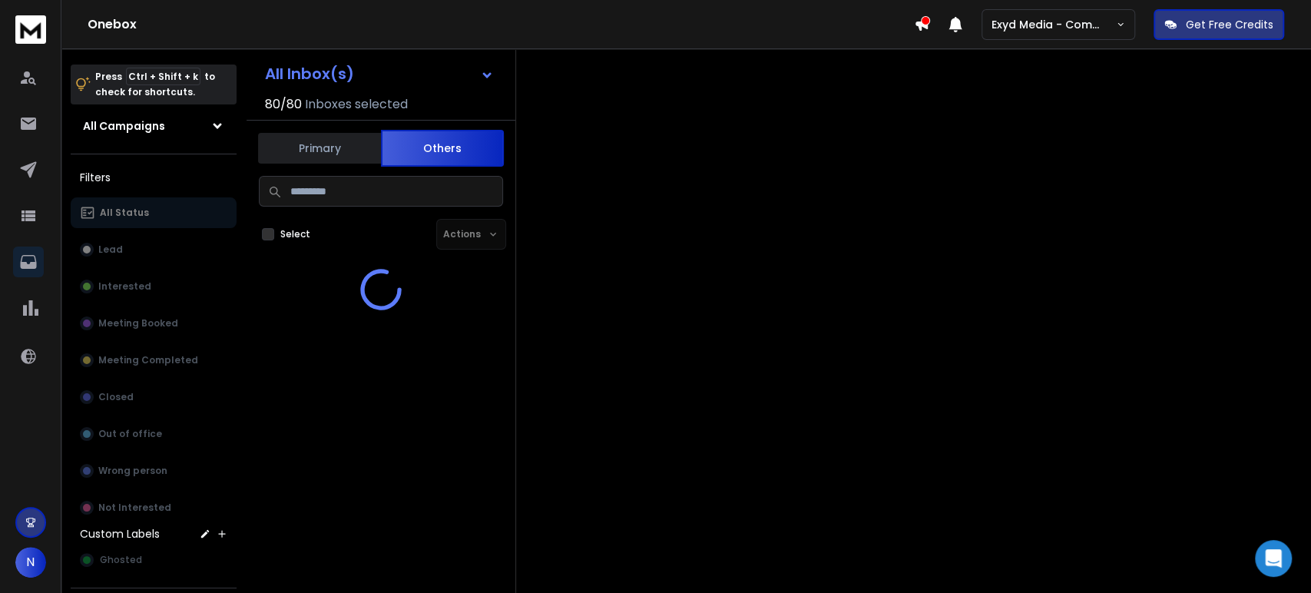
drag, startPoint x: 447, startPoint y: 152, endPoint x: 474, endPoint y: 189, distance: 46.1
click at [448, 152] on button "Others" at bounding box center [442, 148] width 123 height 37
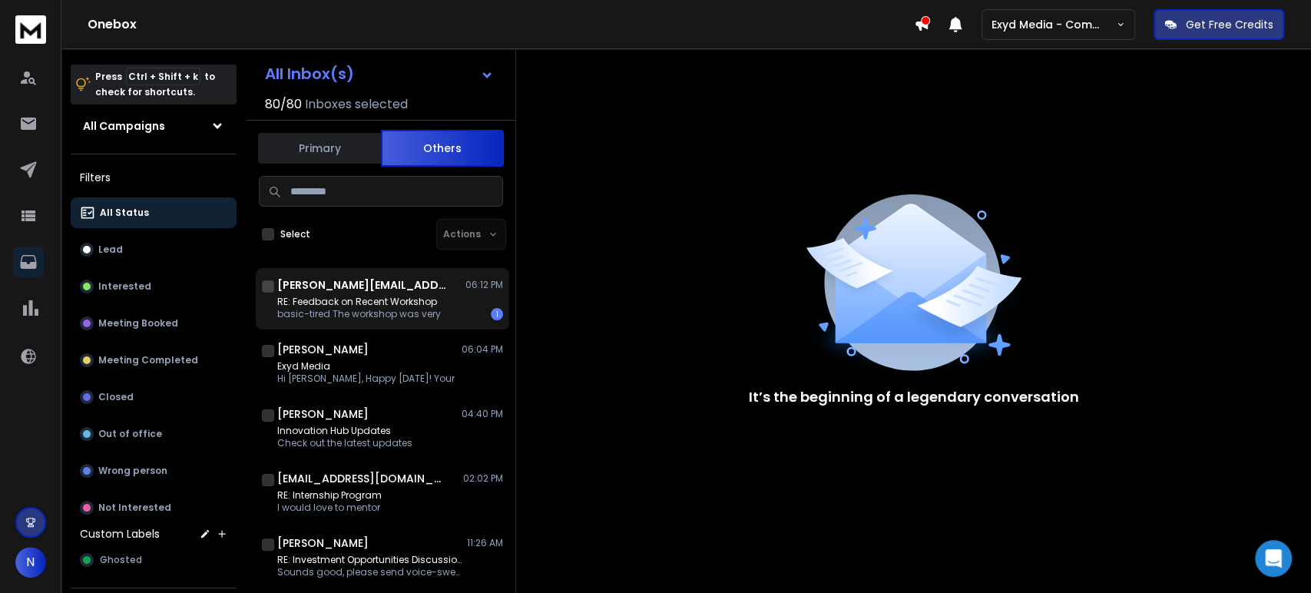
click at [441, 312] on div "RE: Feedback on Recent Workshop basic-tired The workshop was very 1" at bounding box center [390, 308] width 226 height 25
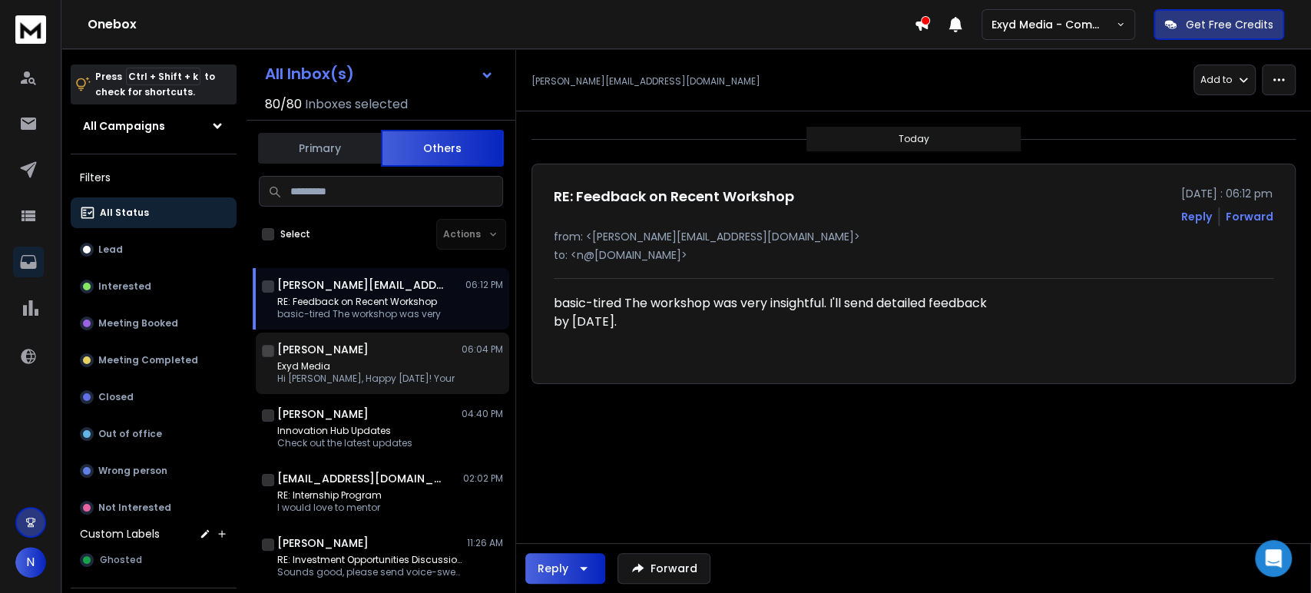
click at [413, 372] on div "Exyd Media Hi [PERSON_NAME], Happy [DATE]! Your" at bounding box center [390, 372] width 226 height 25
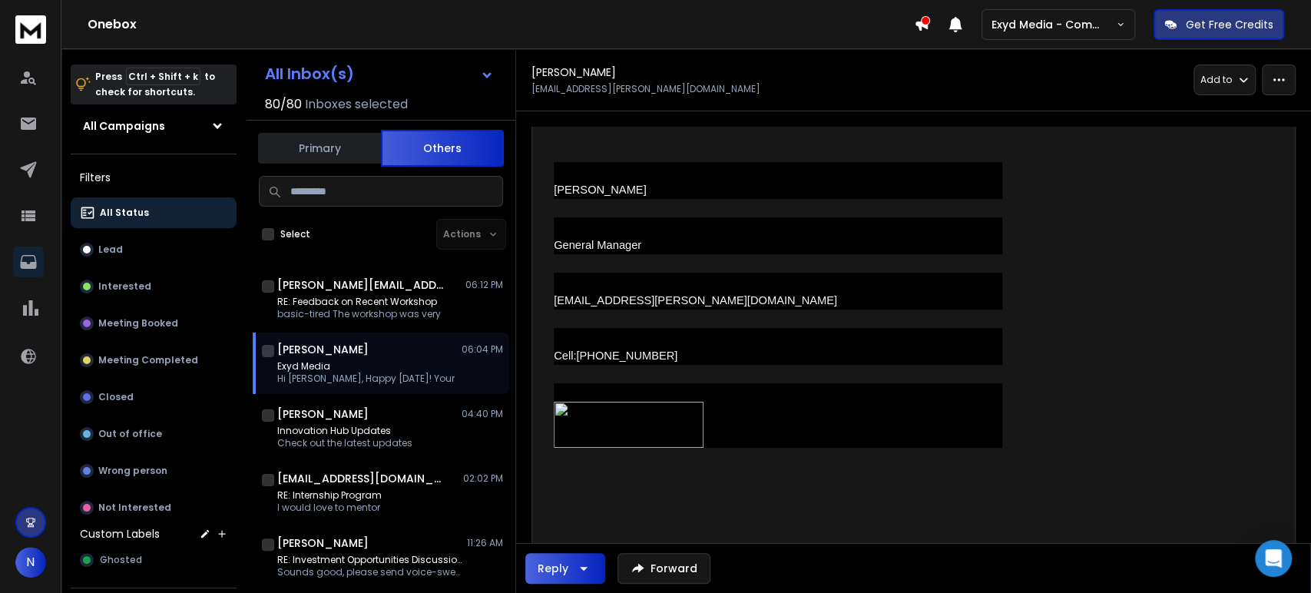
scroll to position [426, 0]
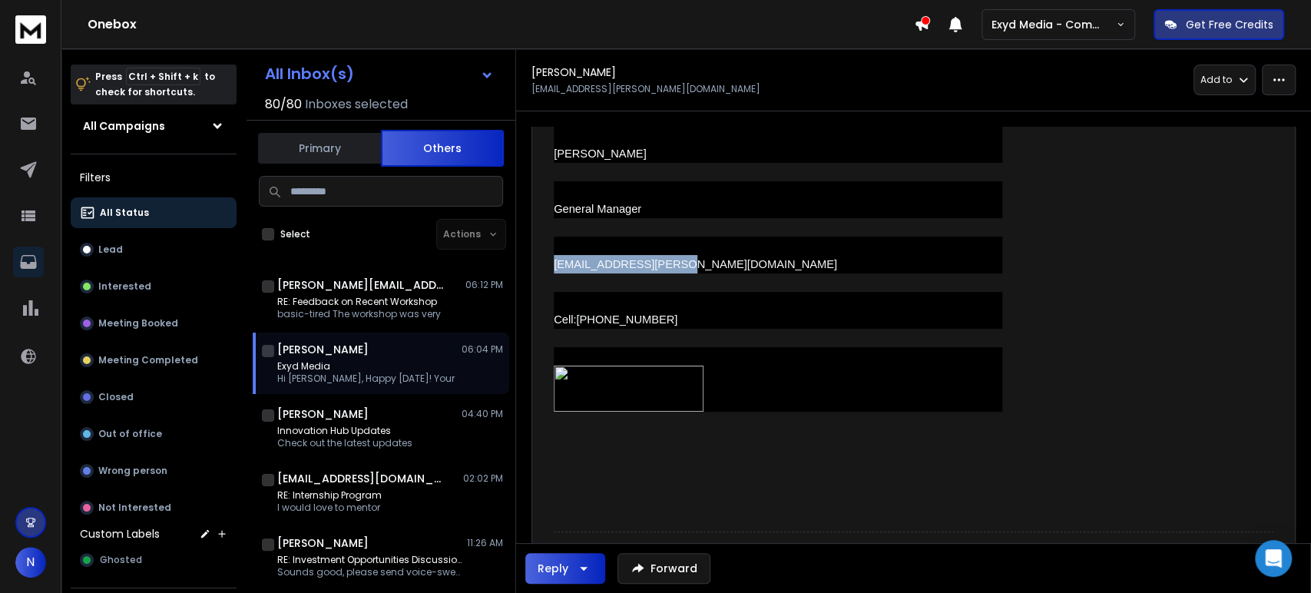
drag, startPoint x: 677, startPoint y: 298, endPoint x: 535, endPoint y: 309, distance: 142.4
click at [535, 309] on div "Exyd Media [DATE] : 06:04 pm Reply Forward from: [PERSON_NAME] <[PERSON_NAME][E…" at bounding box center [913, 190] width 764 height 906
copy span "[EMAIL_ADDRESS][PERSON_NAME][DOMAIN_NAME]"
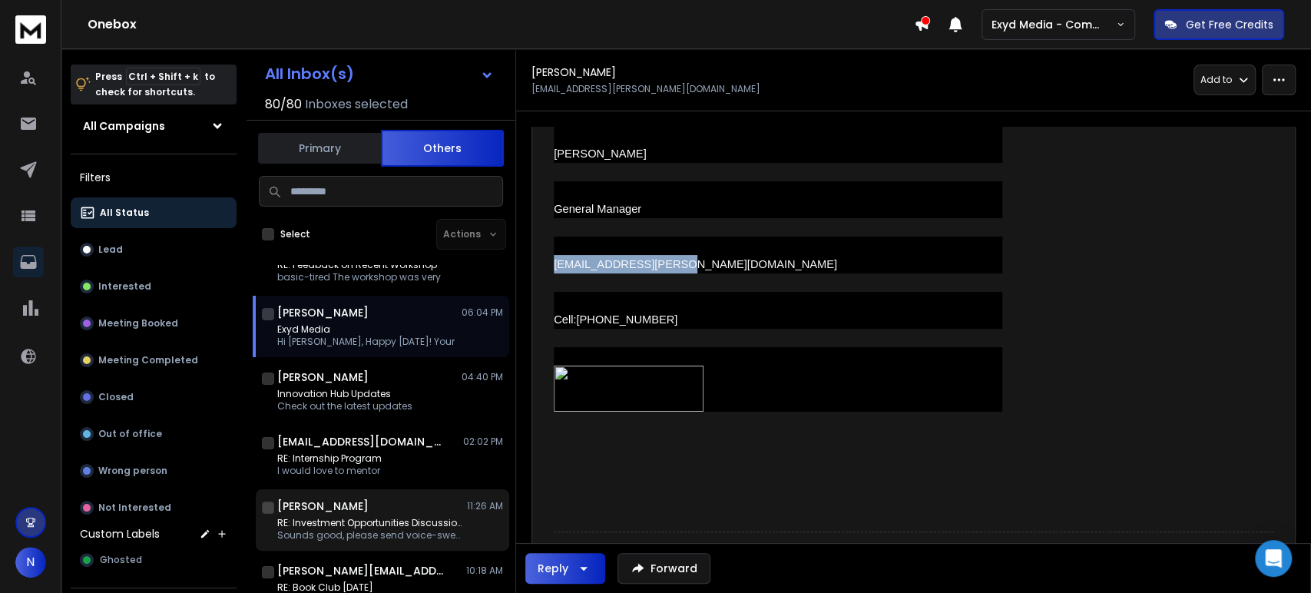
scroll to position [0, 0]
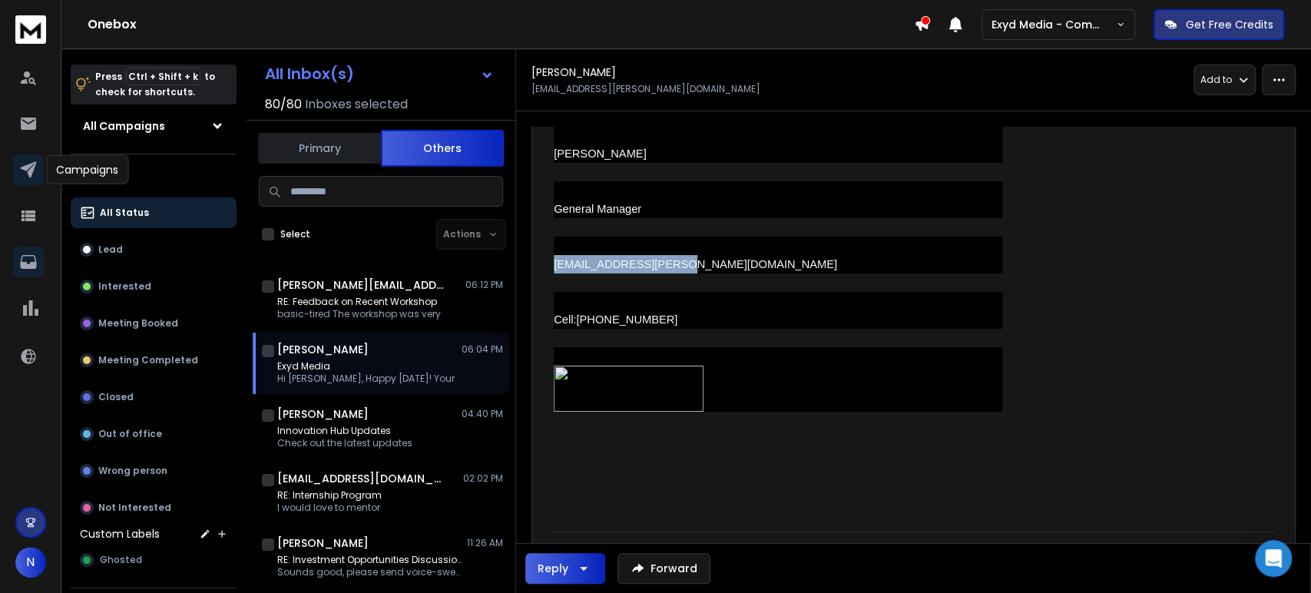
click at [16, 164] on link at bounding box center [28, 169] width 31 height 31
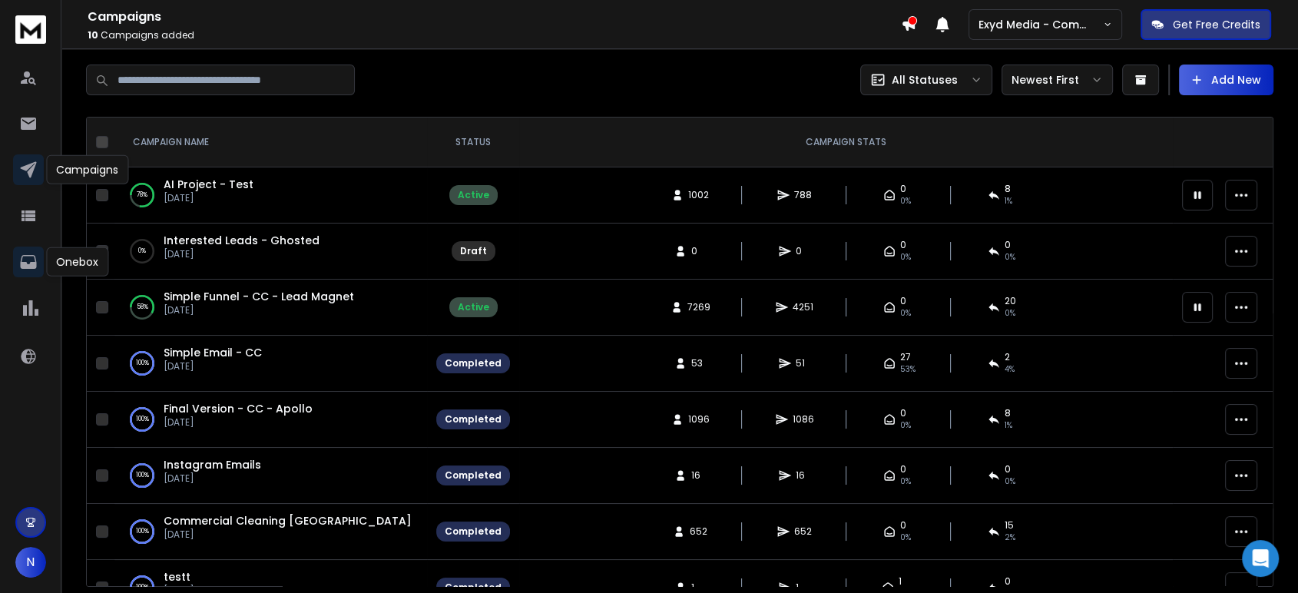
click at [31, 263] on icon at bounding box center [28, 262] width 16 height 14
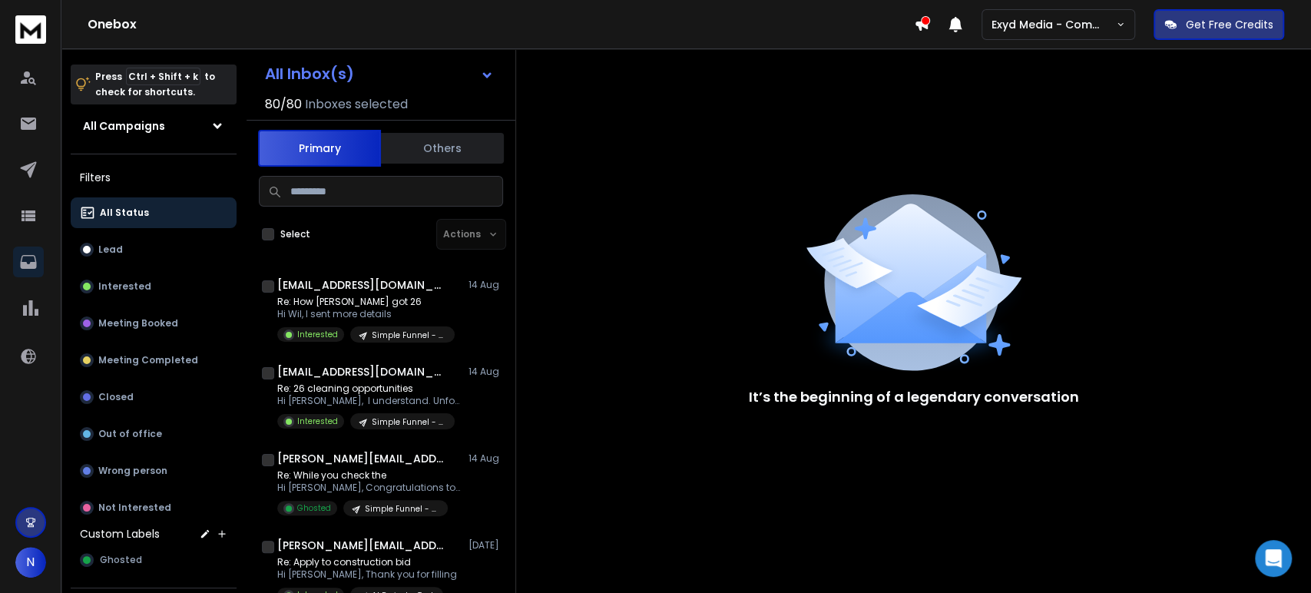
click at [412, 206] on input at bounding box center [381, 191] width 244 height 31
paste input "**********"
drag, startPoint x: 352, startPoint y: 193, endPoint x: 252, endPoint y: 187, distance: 100.1
click at [252, 187] on div "**********" at bounding box center [380, 437] width 269 height 534
type input "**********"
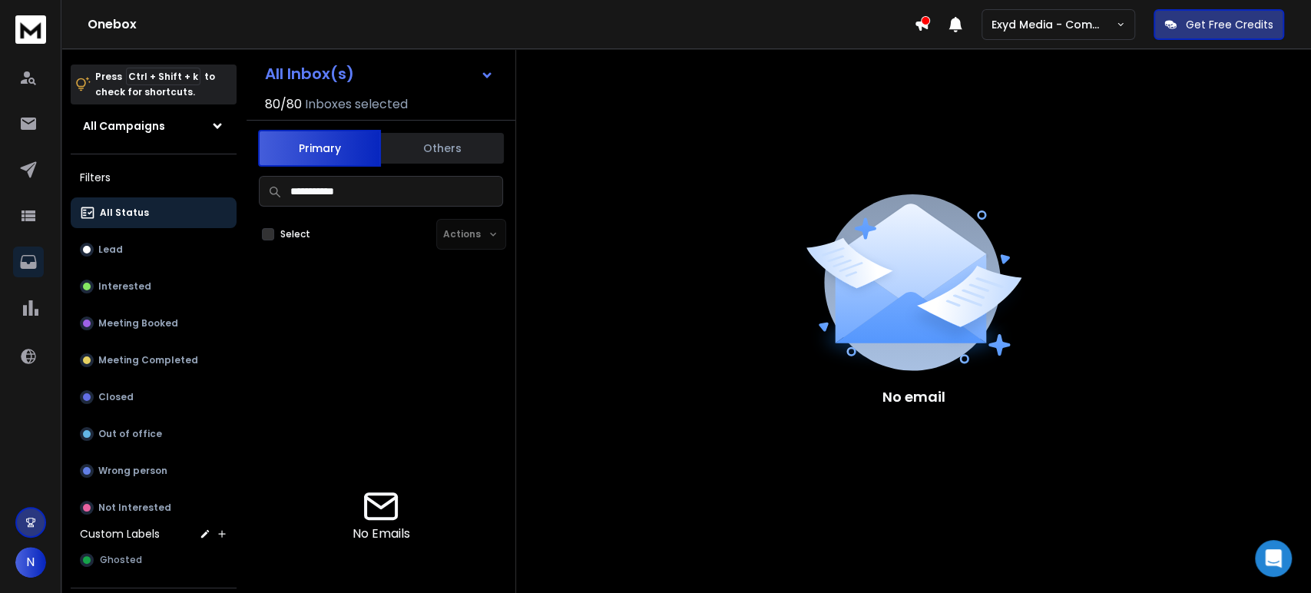
click at [450, 152] on button "Others" at bounding box center [442, 148] width 123 height 34
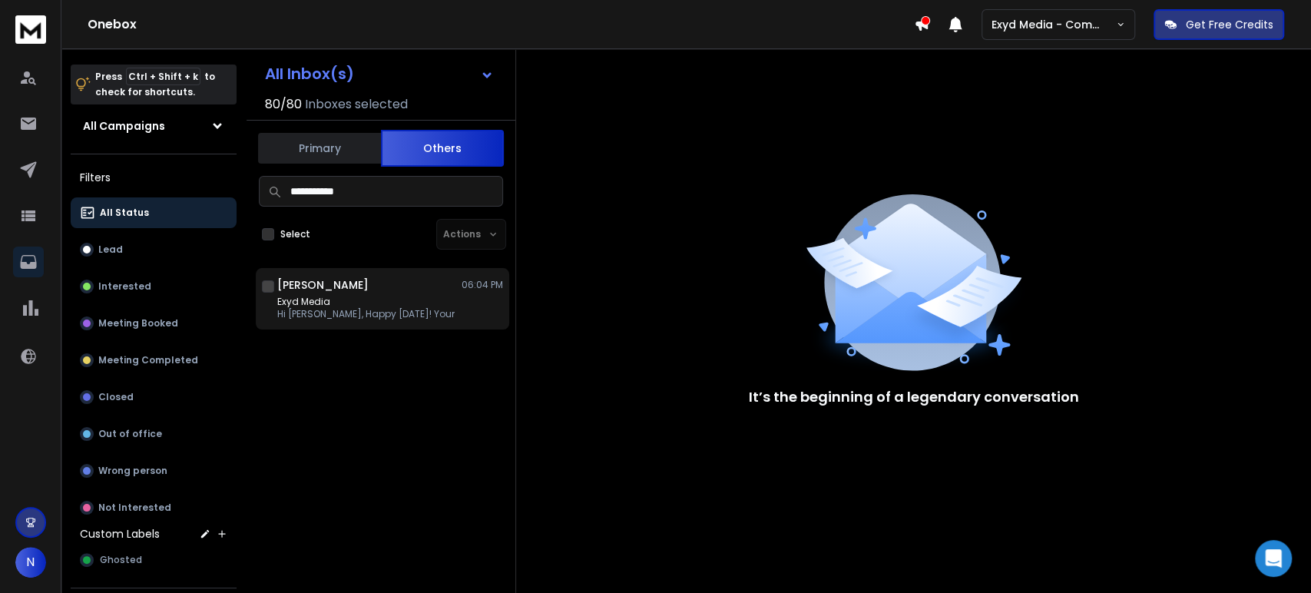
click at [385, 271] on div "[PERSON_NAME] 06:04 PM Exyd Media Hi [PERSON_NAME], Happy [DATE]! Your" at bounding box center [382, 298] width 253 height 61
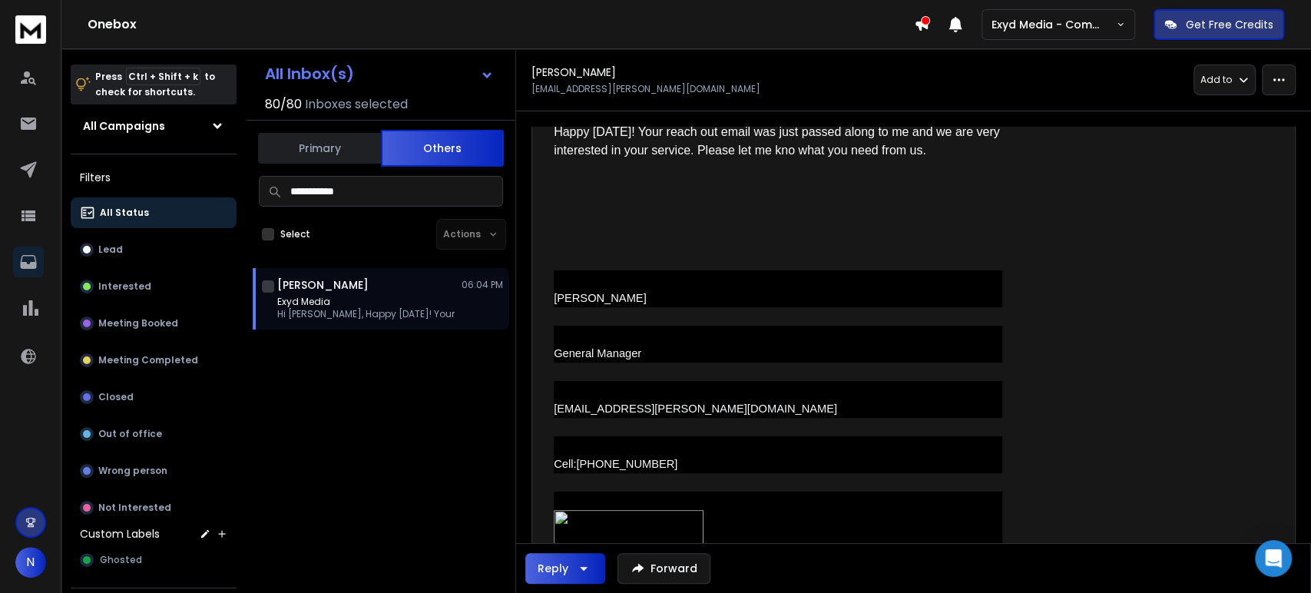
scroll to position [190, 0]
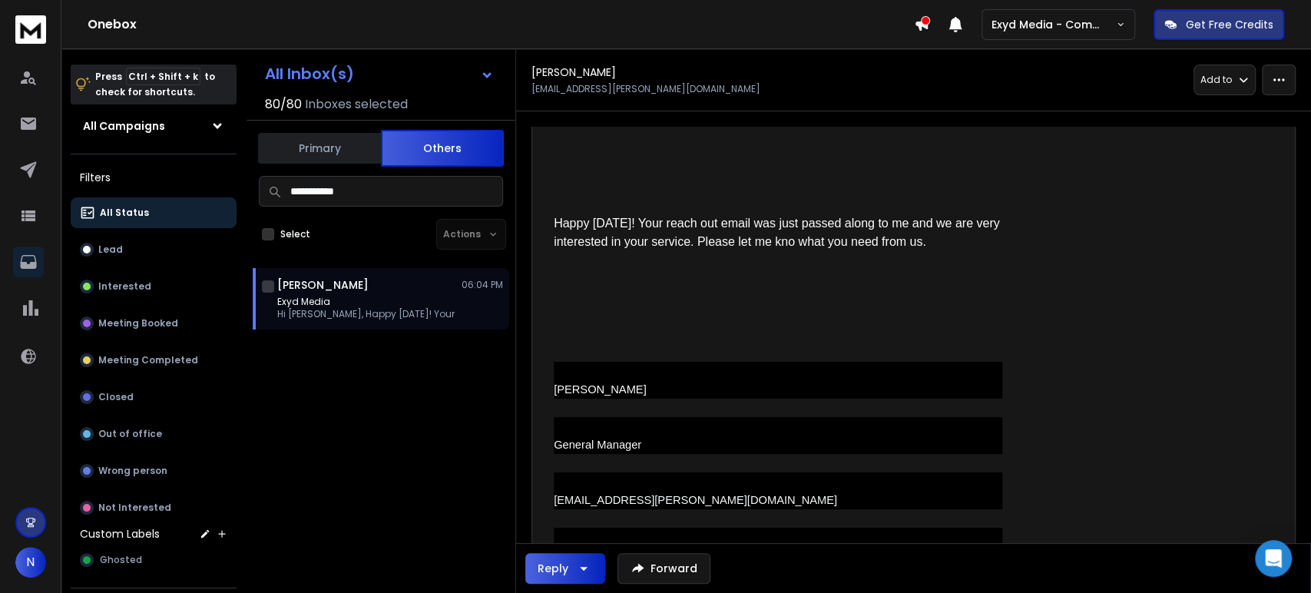
drag, startPoint x: 547, startPoint y: 280, endPoint x: 954, endPoint y: 273, distance: 406.2
click at [954, 273] on div "Exyd Media [DATE] : 06:04 pm Reply Forward from: [PERSON_NAME] <[PERSON_NAME][E…" at bounding box center [913, 426] width 764 height 906
click at [934, 294] on div "Hi [PERSON_NAME], Happy [DATE]! Your reach out email was just passed along to m…" at bounding box center [784, 428] width 461 height 648
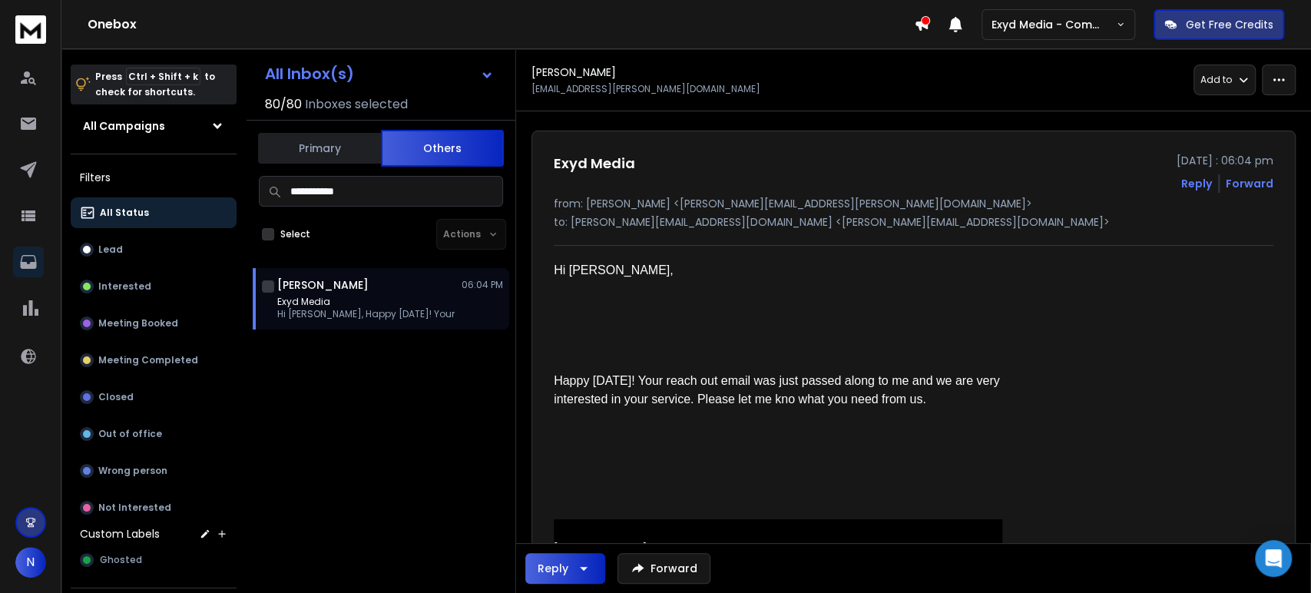
scroll to position [0, 0]
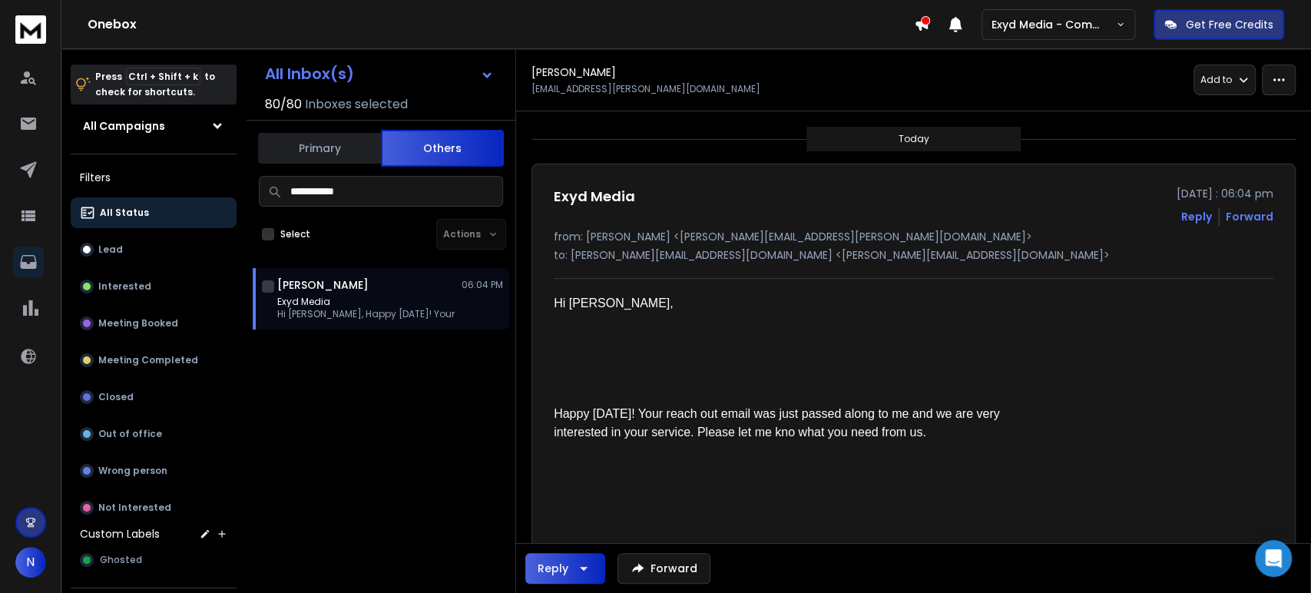
click at [898, 144] on p "Today" at bounding box center [913, 139] width 31 height 12
click at [25, 171] on icon at bounding box center [28, 169] width 18 height 18
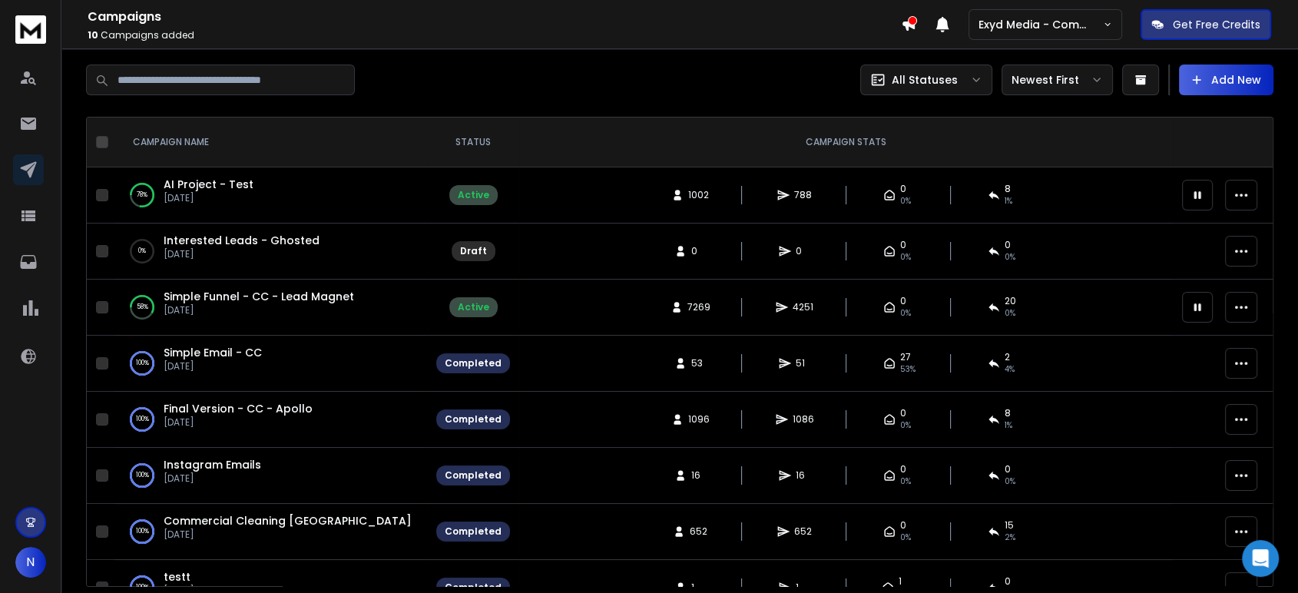
click at [257, 408] on span "Final Version - CC - Apollo" at bounding box center [238, 408] width 149 height 15
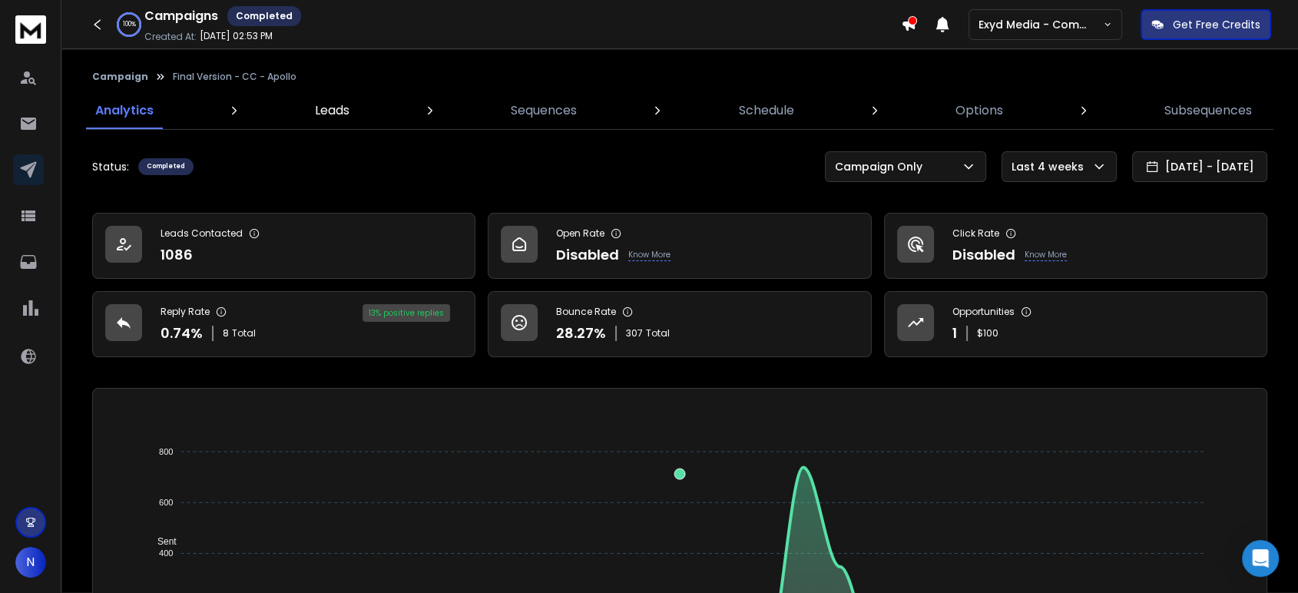
click at [315, 110] on p "Leads" at bounding box center [332, 110] width 35 height 18
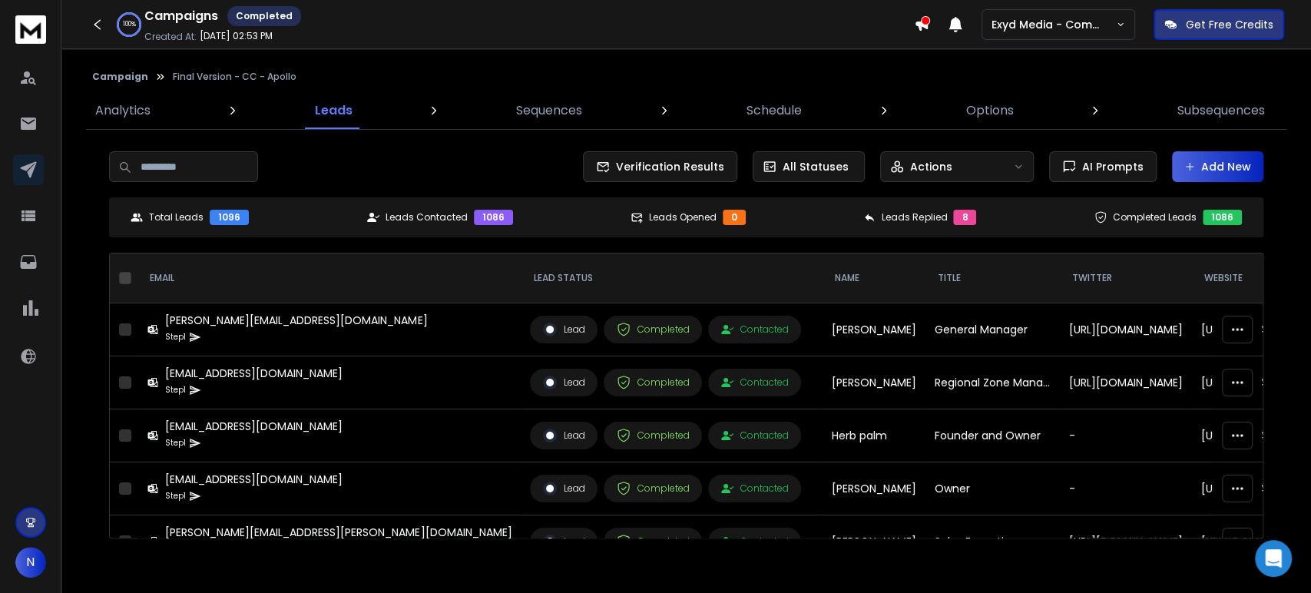
click at [218, 167] on input at bounding box center [183, 166] width 149 height 31
type input "**********"
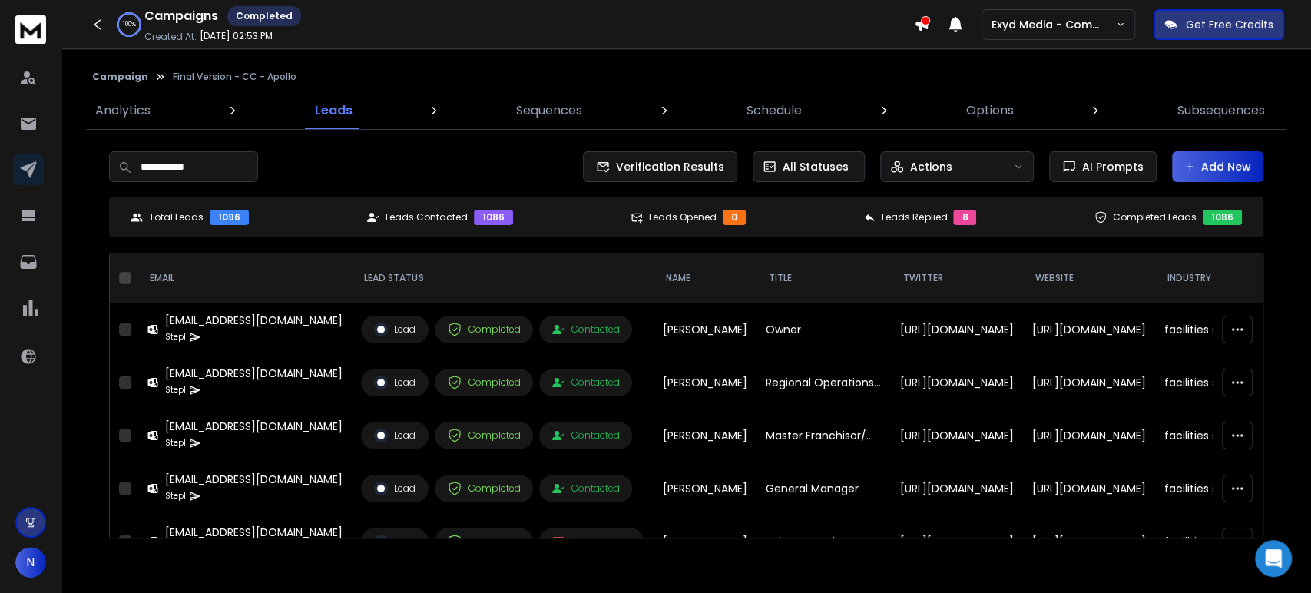
click at [216, 312] on div "[EMAIL_ADDRESS][DOMAIN_NAME]" at bounding box center [253, 319] width 177 height 15
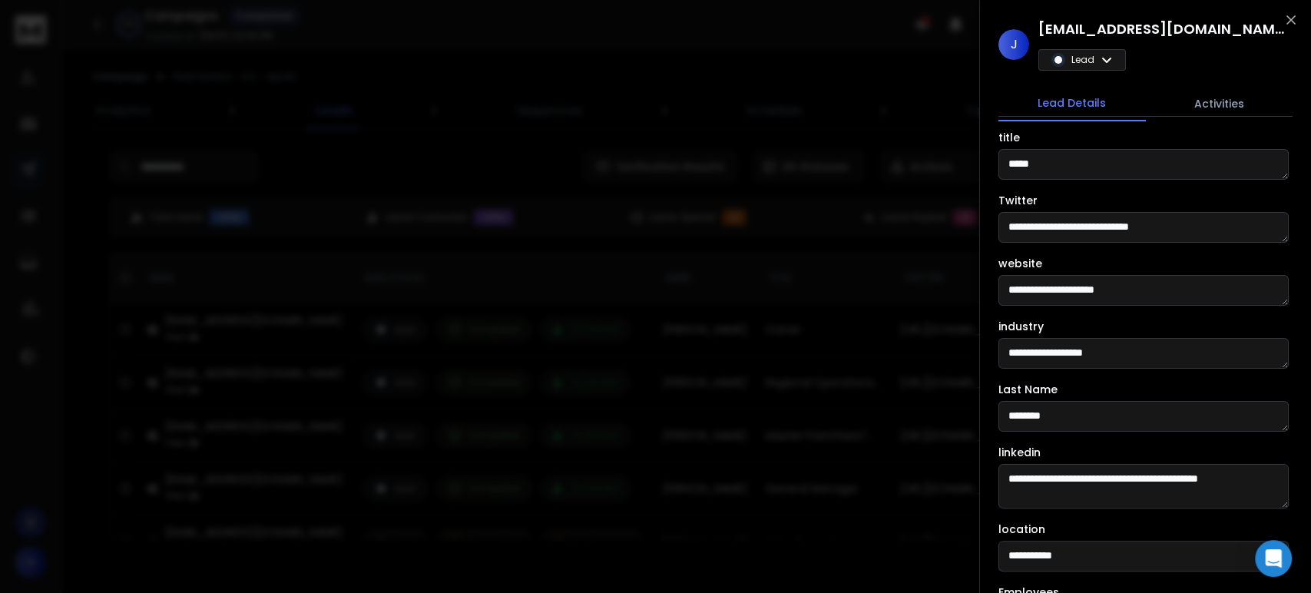
drag, startPoint x: 416, startPoint y: 170, endPoint x: 427, endPoint y: 183, distance: 16.3
click at [418, 170] on div at bounding box center [655, 296] width 1311 height 593
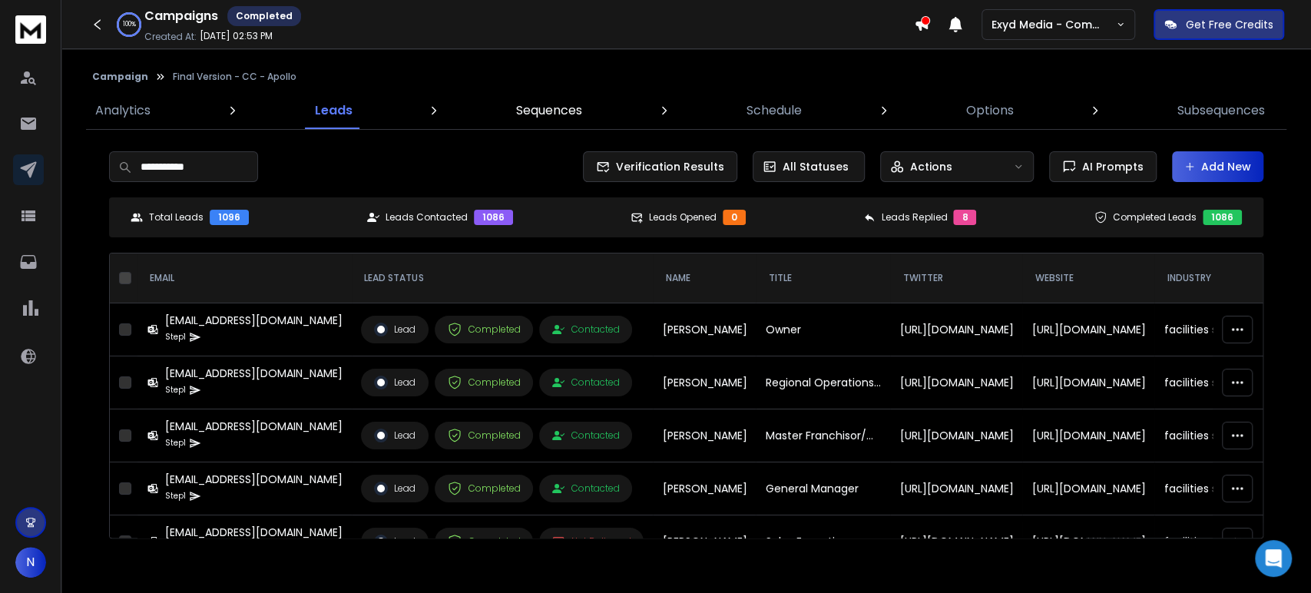
click at [522, 103] on p "Sequences" at bounding box center [549, 110] width 66 height 18
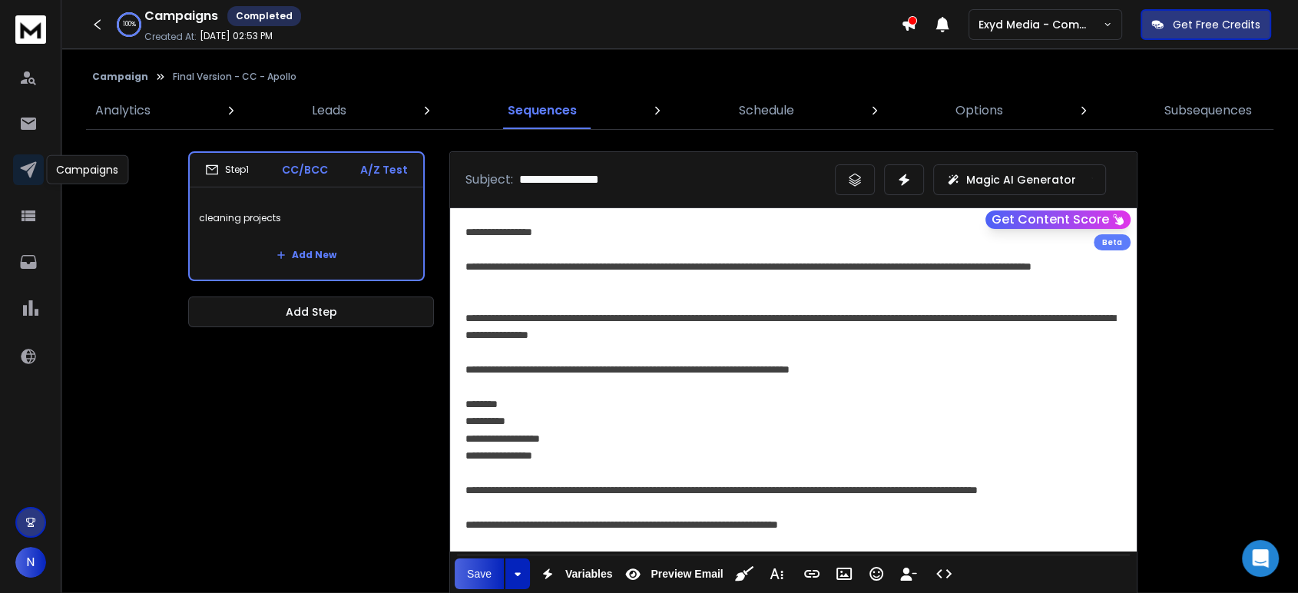
click at [28, 173] on icon at bounding box center [28, 169] width 16 height 16
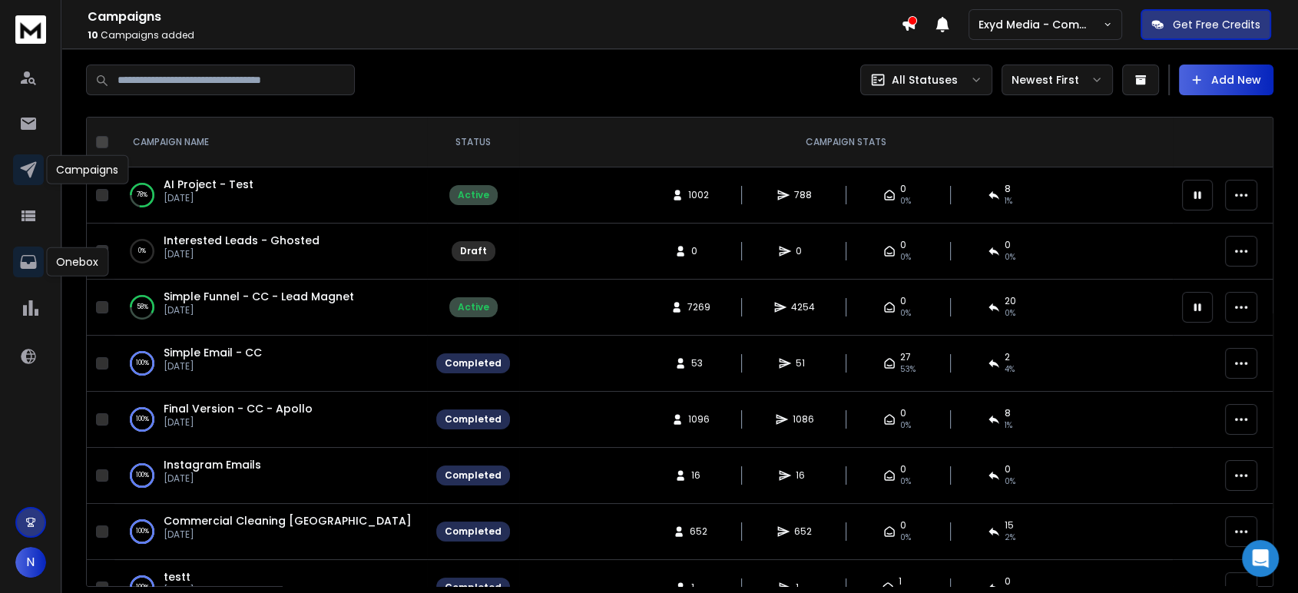
click at [19, 256] on icon at bounding box center [28, 262] width 18 height 18
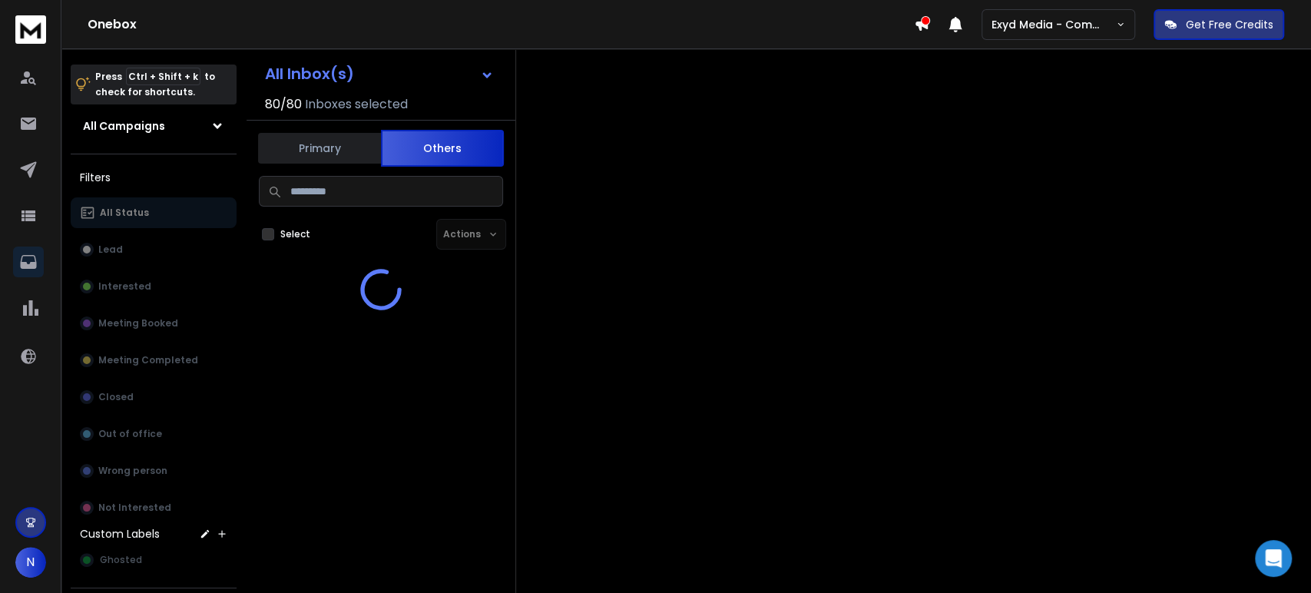
click at [449, 151] on button "Others" at bounding box center [442, 148] width 123 height 37
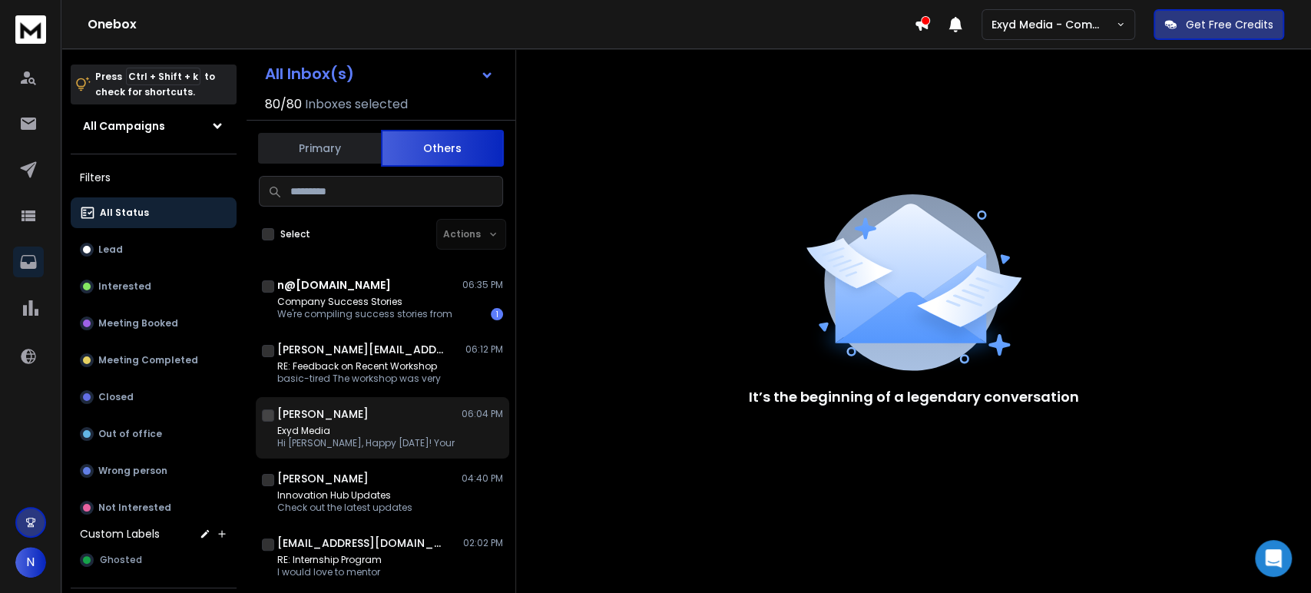
click at [395, 425] on p "Exyd Media" at bounding box center [365, 431] width 177 height 12
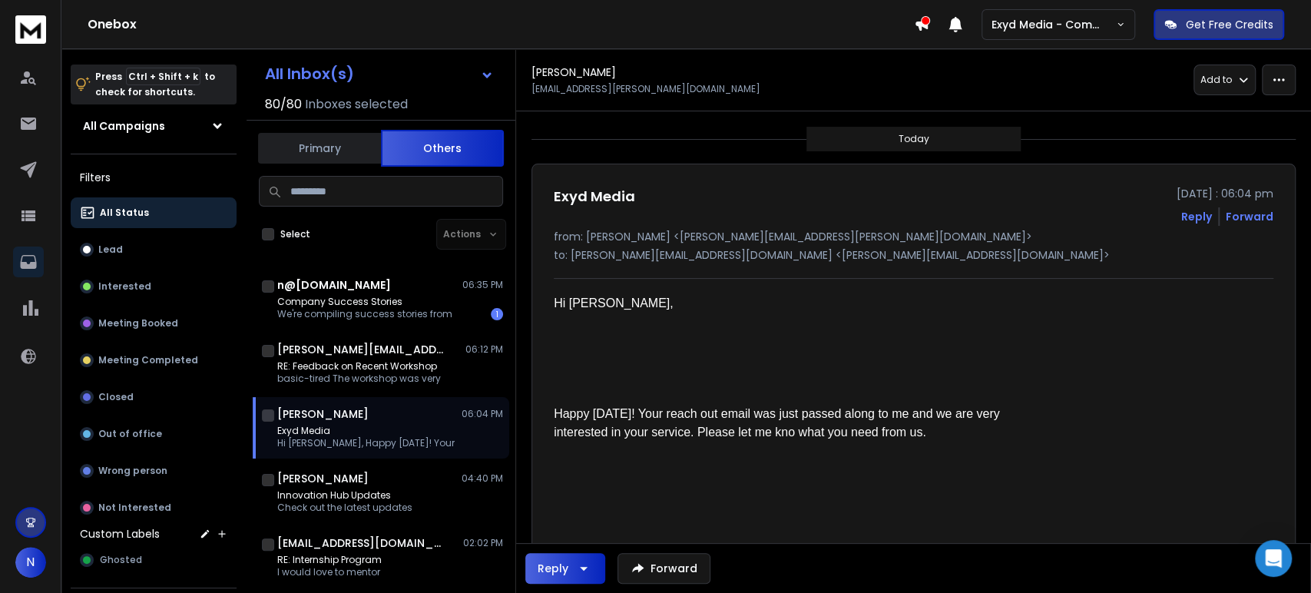
click at [571, 567] on div "Reply" at bounding box center [564, 568] width 55 height 18
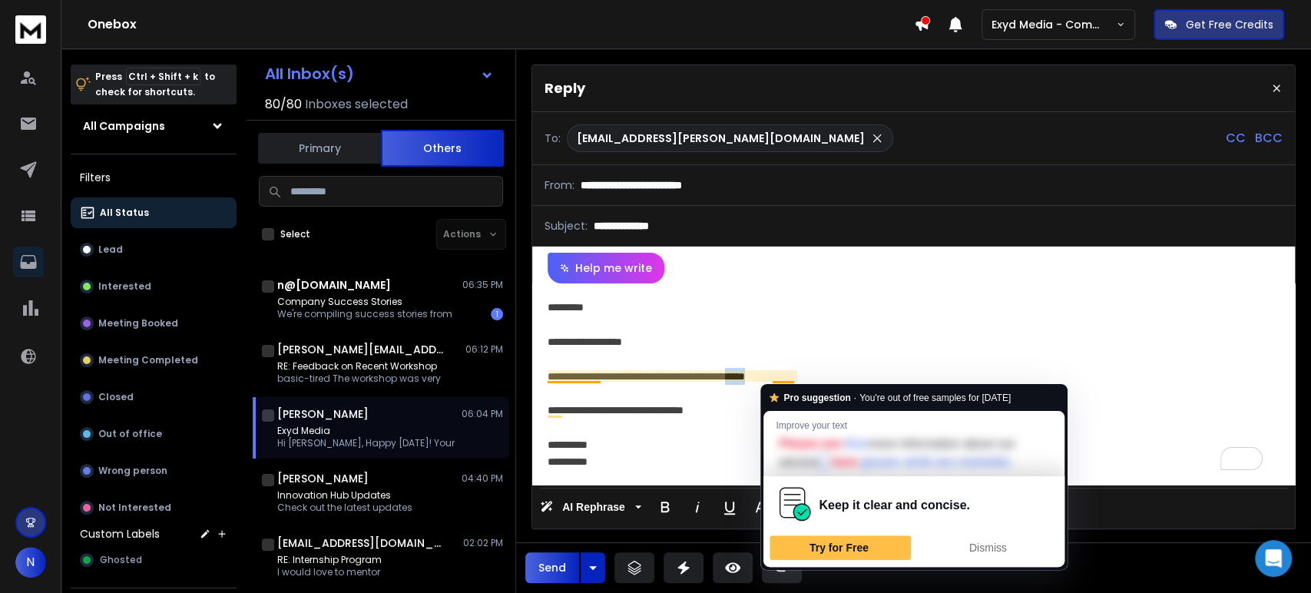
drag, startPoint x: 804, startPoint y: 379, endPoint x: 773, endPoint y: 373, distance: 31.2
click at [773, 373] on div "**********" at bounding box center [904, 376] width 715 height 17
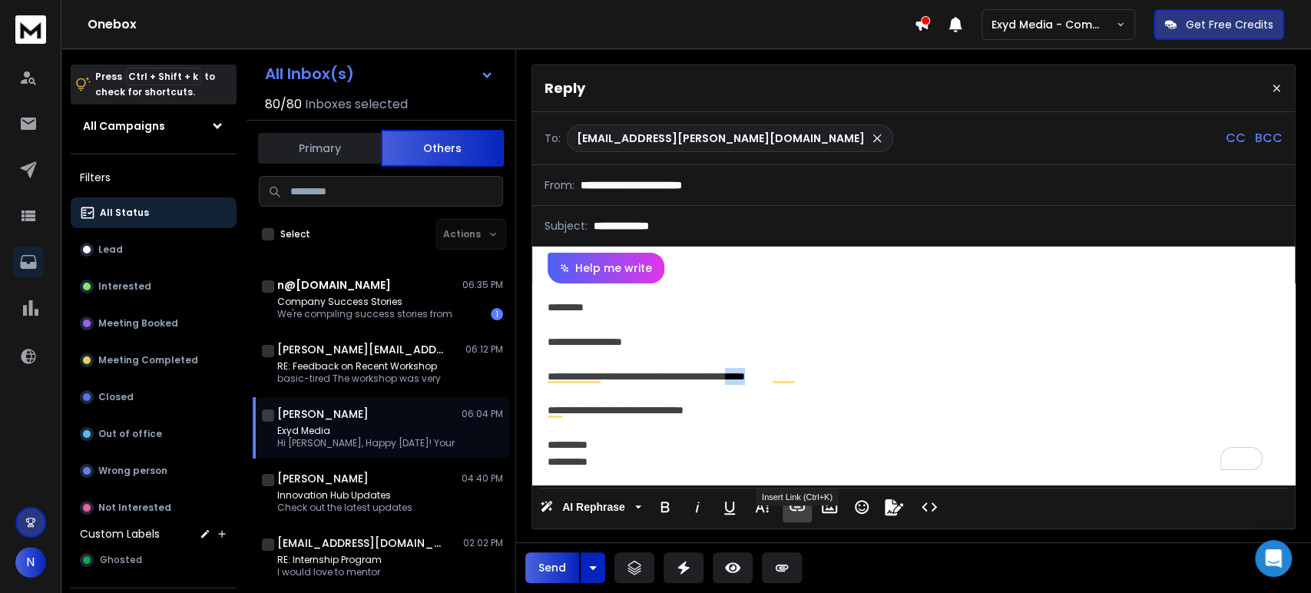
click at [801, 516] on icon "button" at bounding box center [797, 507] width 18 height 18
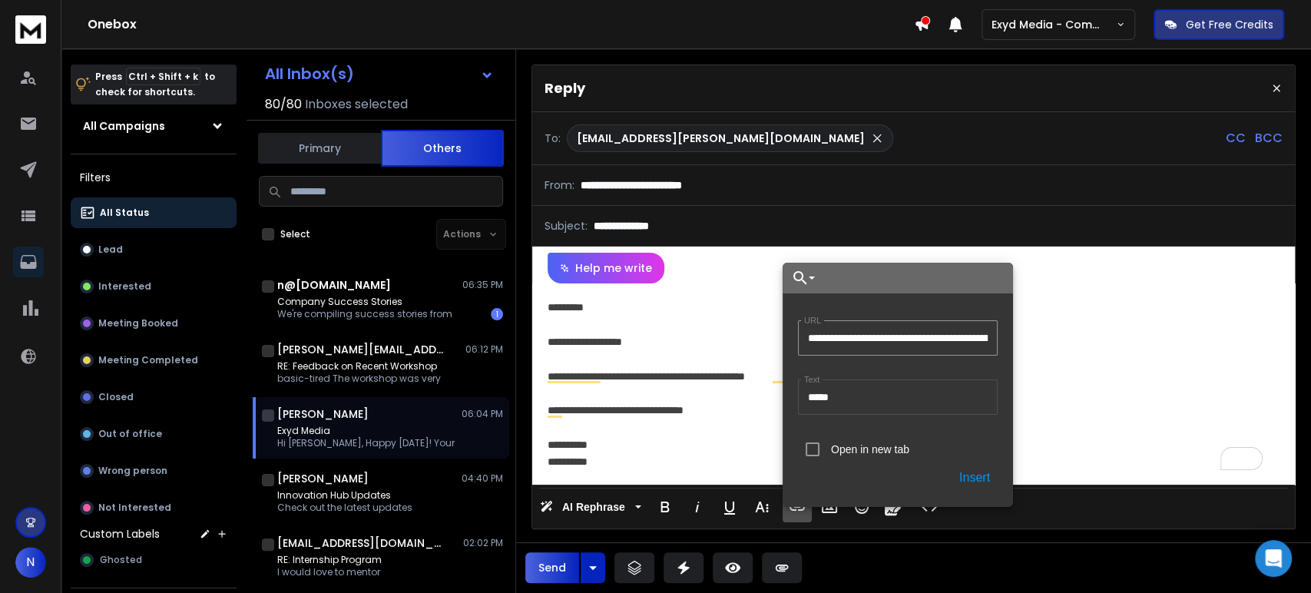
scroll to position [0, 320]
type input "**********"
click at [971, 491] on button "Insert" at bounding box center [974, 478] width 46 height 28
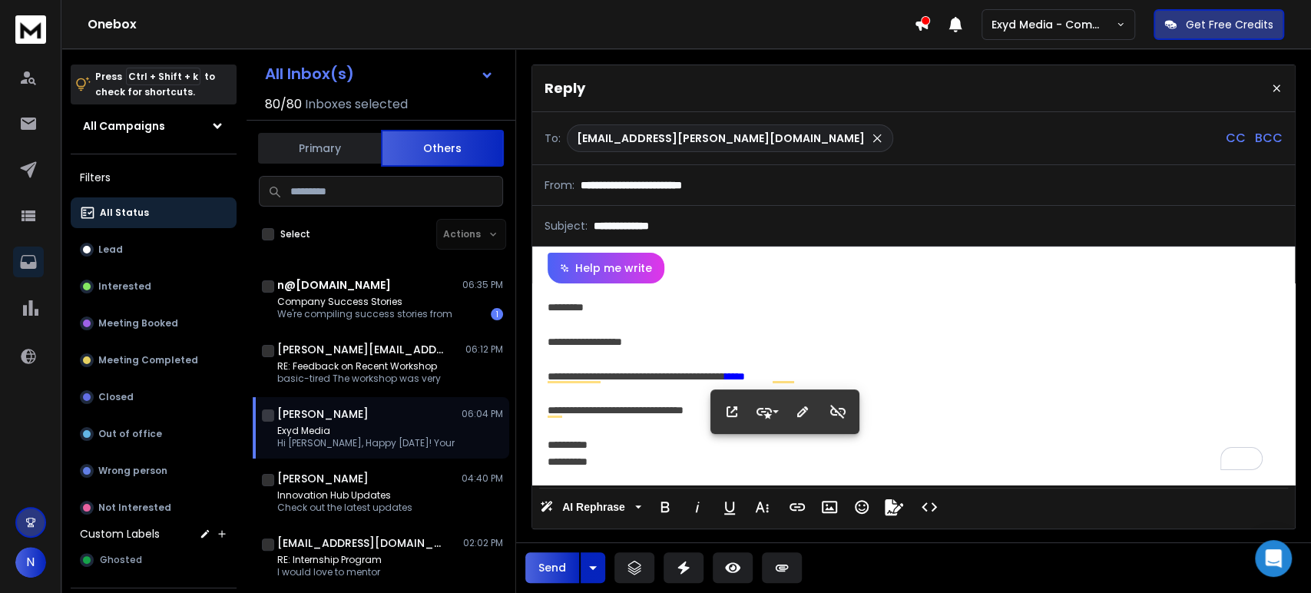
click at [803, 327] on div "To enrich screen reader interactions, please activate Accessibility in Grammarl…" at bounding box center [913, 324] width 732 height 17
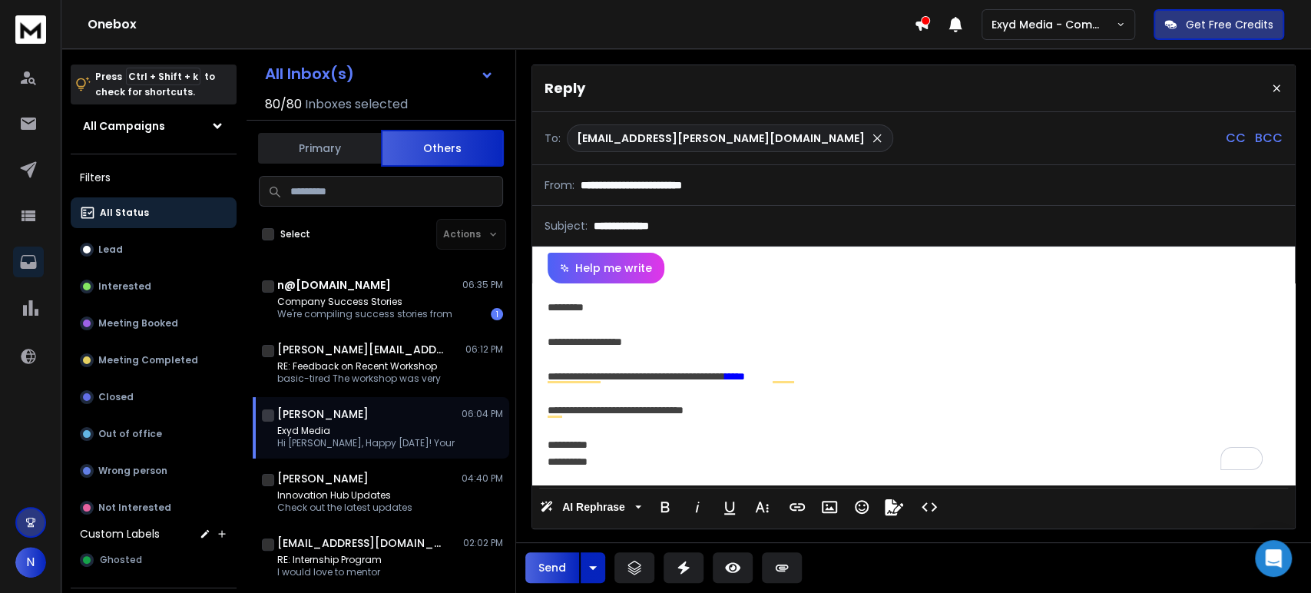
click at [545, 307] on div "**********" at bounding box center [913, 383] width 762 height 201
click at [719, 384] on div "**********" at bounding box center [904, 376] width 715 height 17
click at [711, 414] on div "**********" at bounding box center [904, 410] width 715 height 17
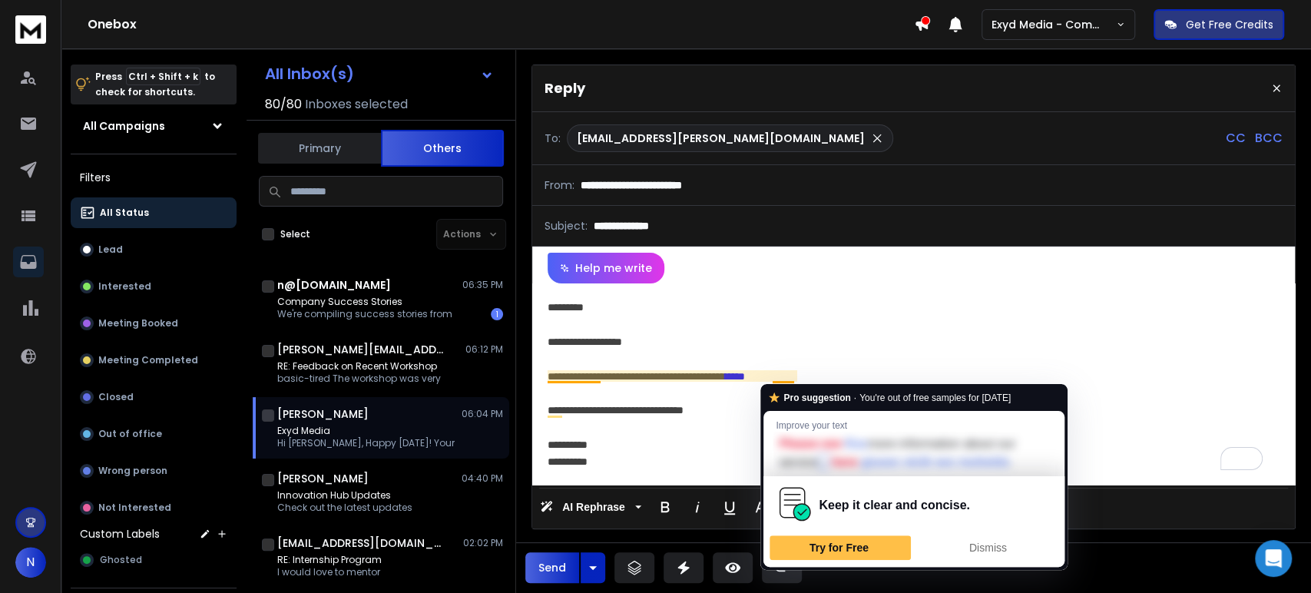
click at [706, 395] on div "To enrich screen reader interactions, please activate Accessibility in Grammarl…" at bounding box center [913, 393] width 732 height 17
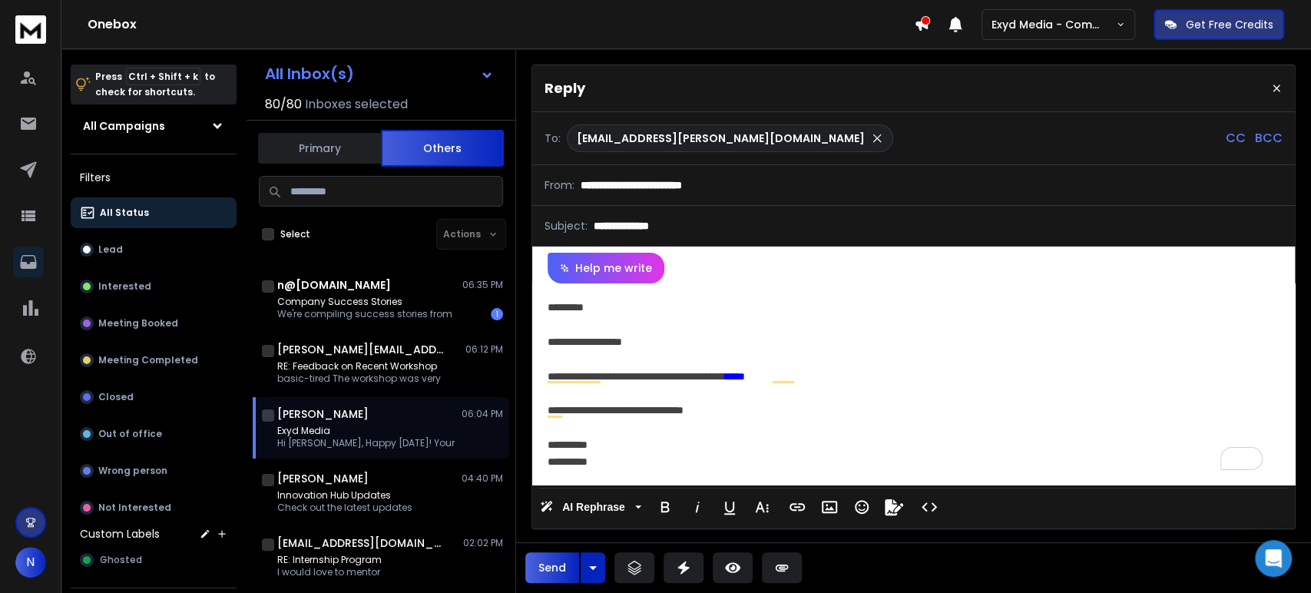
click at [652, 422] on div "To enrich screen reader interactions, please activate Accessibility in Grammarl…" at bounding box center [913, 427] width 732 height 17
click at [848, 368] on div "**********" at bounding box center [904, 376] width 715 height 17
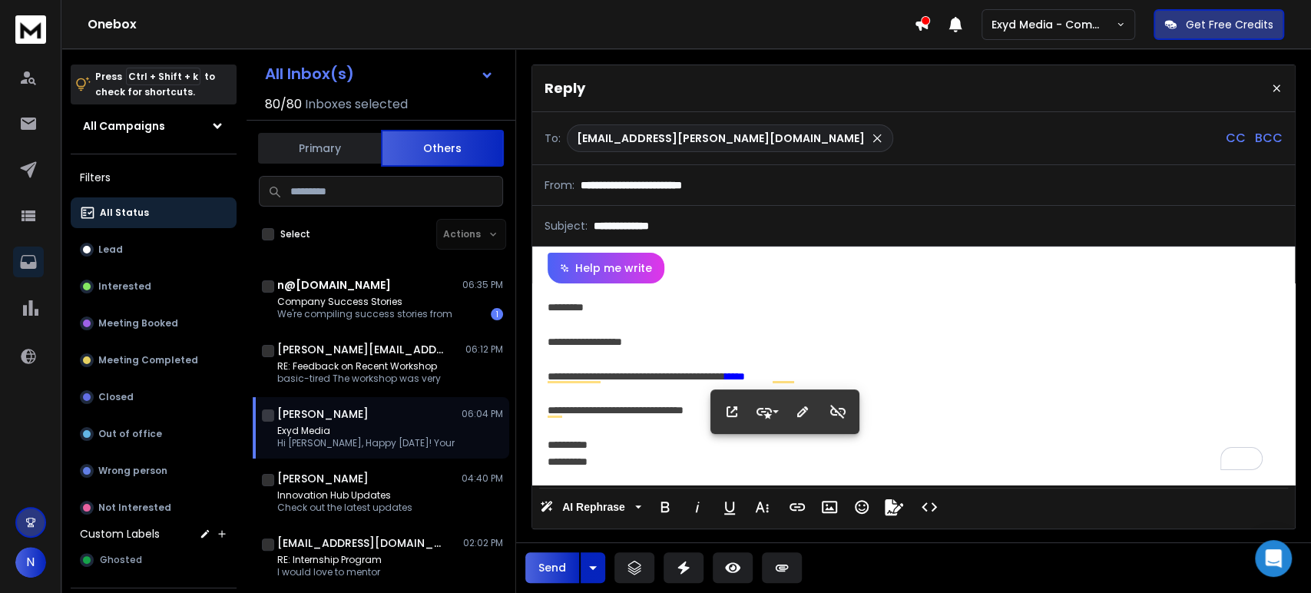
click at [639, 461] on div "**********" at bounding box center [904, 461] width 715 height 17
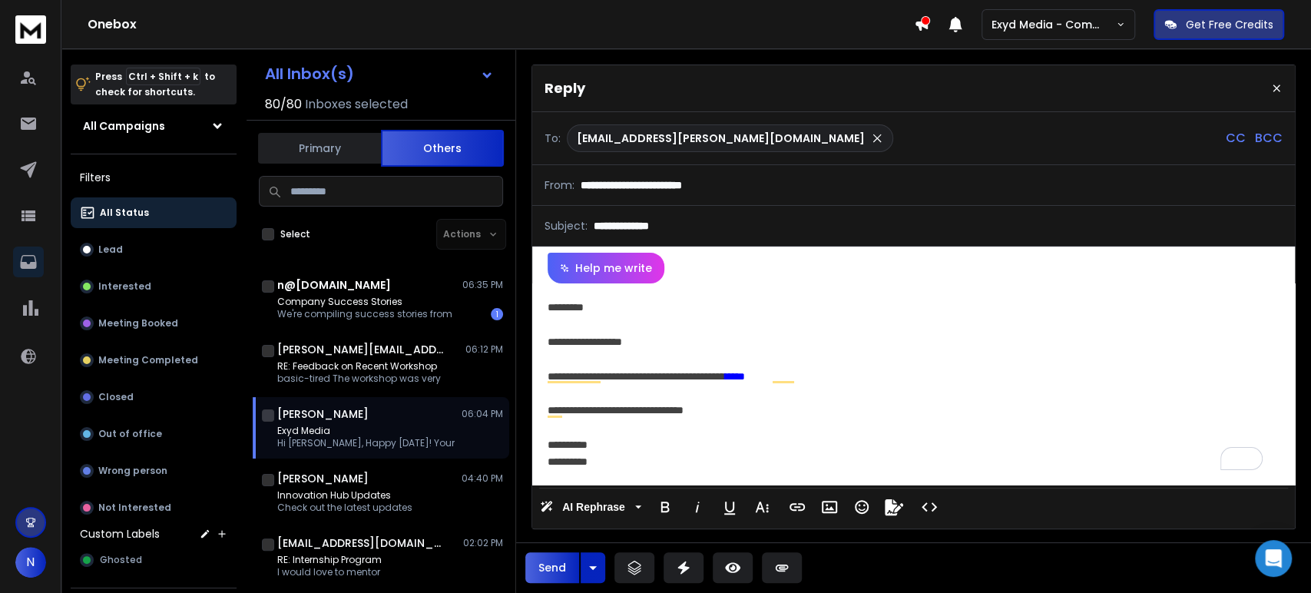
click at [663, 363] on div "To enrich screen reader interactions, please activate Accessibility in Grammarl…" at bounding box center [913, 358] width 732 height 17
click at [557, 570] on button "Send" at bounding box center [552, 567] width 54 height 31
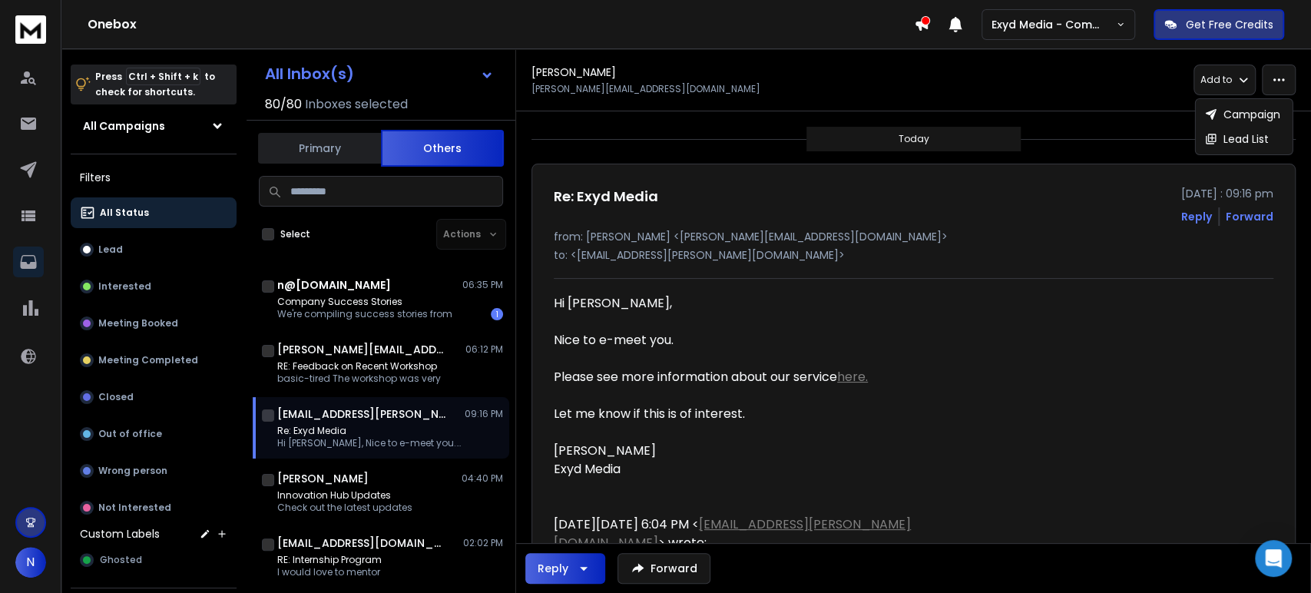
click at [1232, 90] on div "Add to" at bounding box center [1224, 79] width 61 height 29
click at [1275, 75] on icon "button" at bounding box center [1278, 80] width 14 height 14
click at [1122, 78] on div "Add to" at bounding box center [1107, 79] width 378 height 31
click at [1247, 80] on icon at bounding box center [1243, 79] width 11 height 11
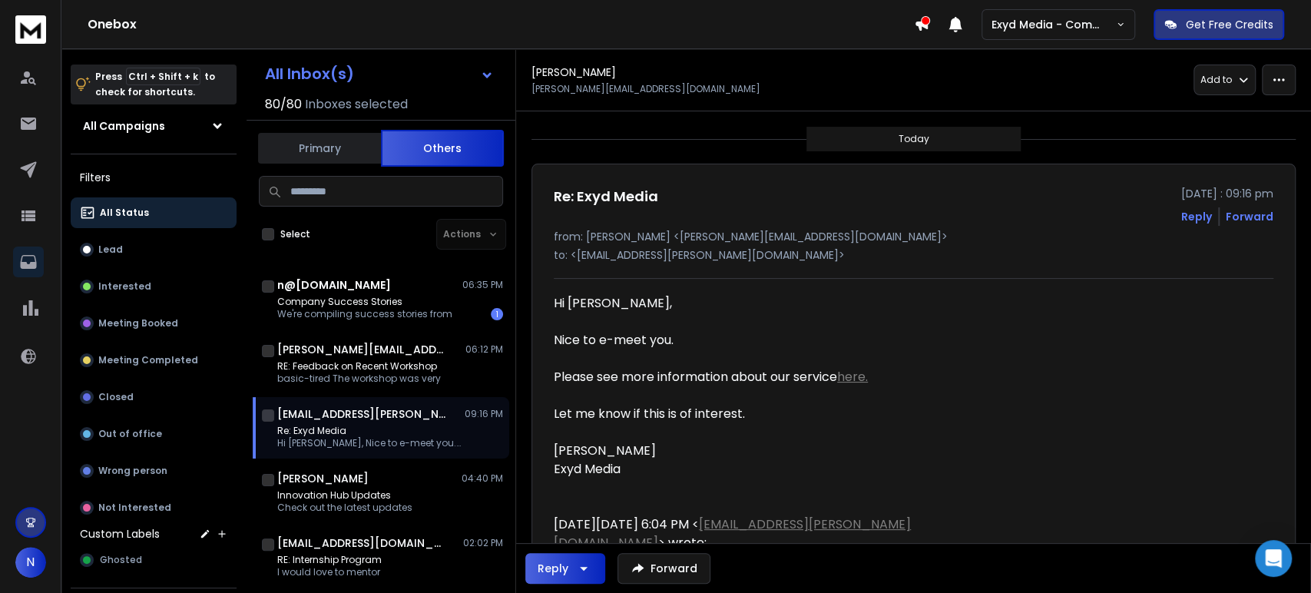
click at [1277, 79] on icon "button" at bounding box center [1278, 80] width 14 height 14
click at [1277, 79] on icon "button" at bounding box center [1279, 79] width 12 height 2
